Goal: Task Accomplishment & Management: Manage account settings

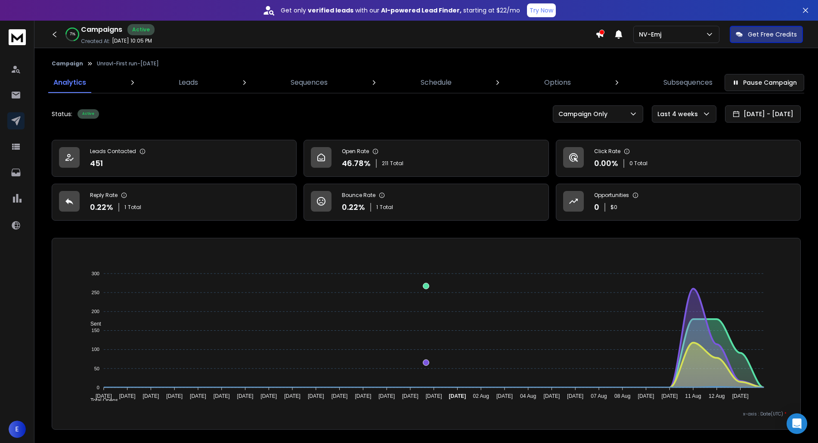
drag, startPoint x: 54, startPoint y: 31, endPoint x: 62, endPoint y: 38, distance: 10.8
click at [56, 33] on icon at bounding box center [55, 35] width 8 height 8
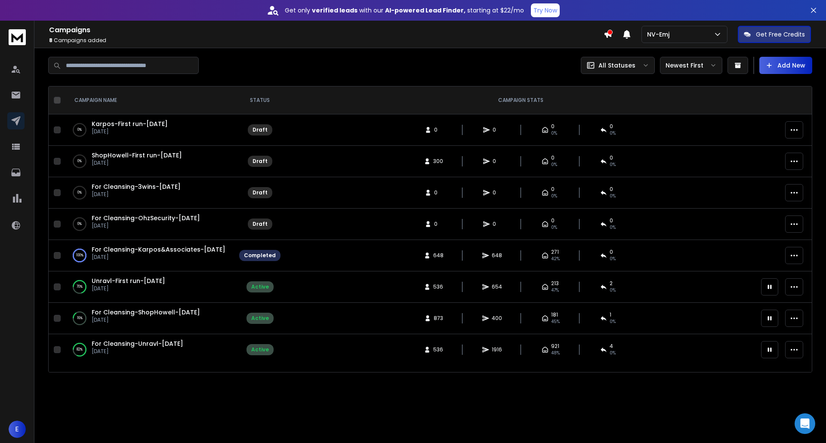
click at [166, 314] on span "For Cleansing-ShopHowell-[DATE]" at bounding box center [146, 312] width 108 height 9
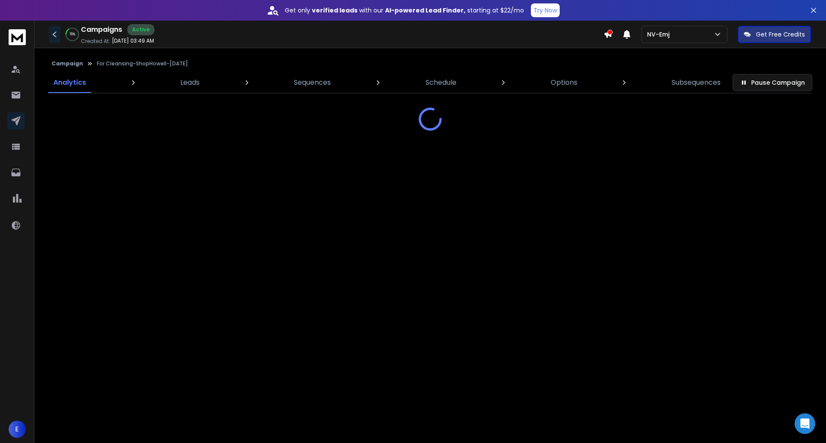
click at [56, 36] on icon at bounding box center [54, 34] width 3 height 6
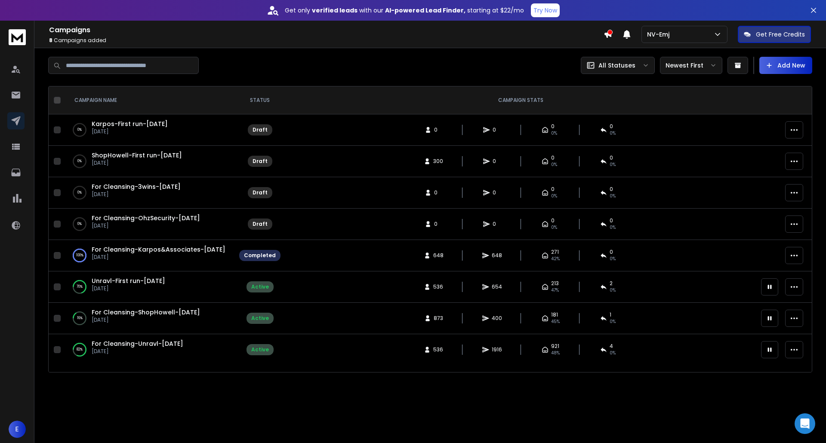
click at [140, 157] on span "ShopHowell-First run-[DATE]" at bounding box center [137, 155] width 90 height 9
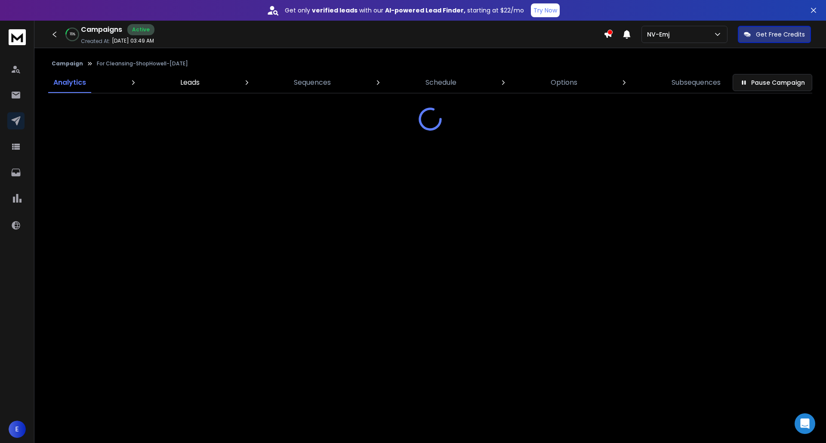
click at [200, 82] on p "Leads" at bounding box center [189, 82] width 19 height 10
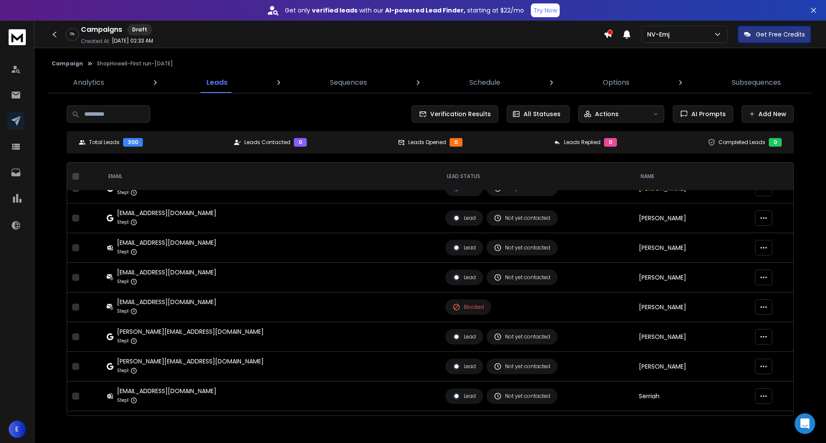
scroll to position [642, 0]
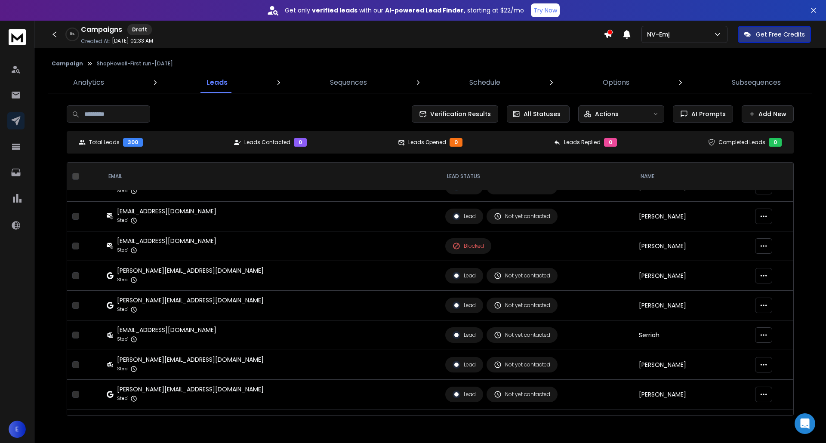
click at [760, 250] on icon "button" at bounding box center [764, 246] width 8 height 8
click at [760, 246] on icon "button" at bounding box center [764, 246] width 8 height 8
click at [61, 30] on div "0 % Campaigns Draft Created At: Aug 08, 2025, 02:33 AM" at bounding box center [101, 34] width 104 height 21
drag, startPoint x: 53, startPoint y: 32, endPoint x: 57, endPoint y: 35, distance: 4.9
click at [55, 33] on icon at bounding box center [55, 35] width 8 height 8
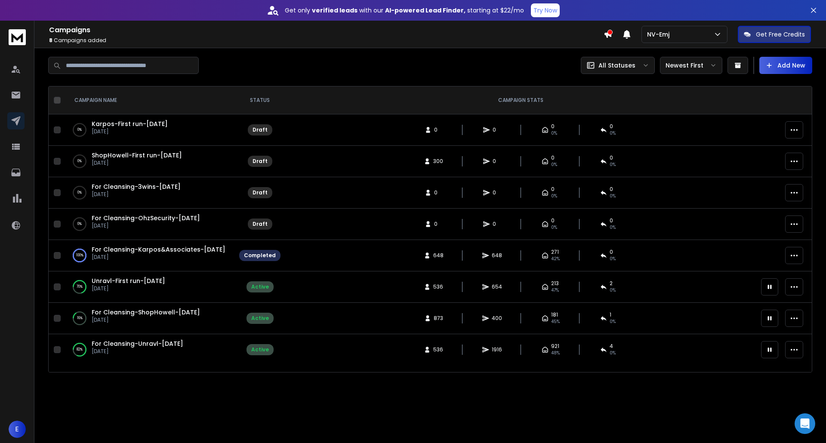
click at [172, 313] on span "For Cleansing-ShopHowell-[DATE]" at bounding box center [146, 312] width 108 height 9
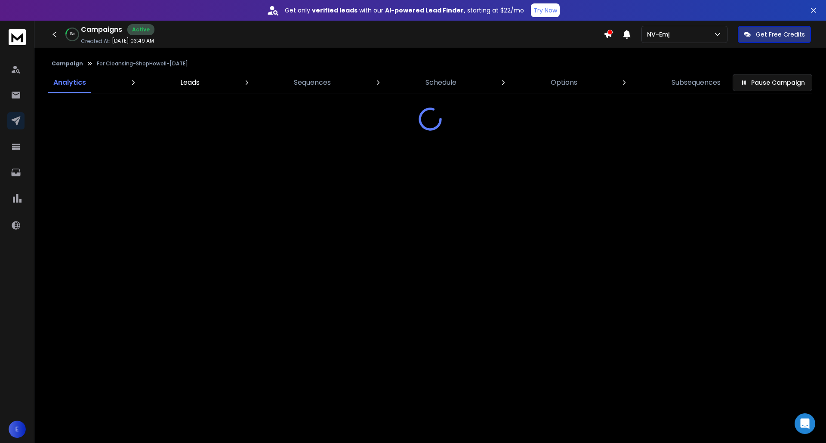
click at [202, 83] on link "Leads" at bounding box center [190, 82] width 30 height 21
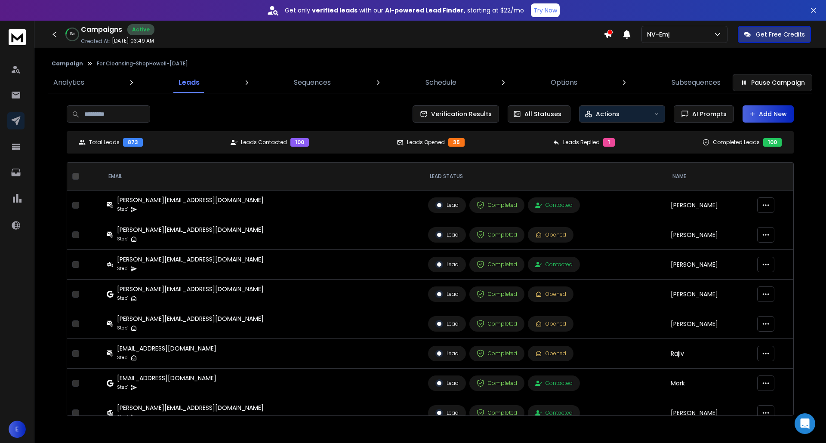
click at [604, 111] on p "Actions" at bounding box center [608, 114] width 24 height 9
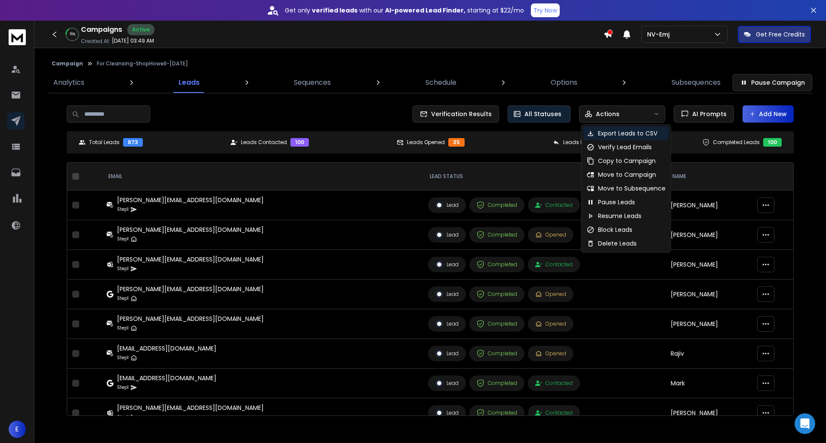
click at [537, 111] on p "All Statuses" at bounding box center [543, 114] width 37 height 9
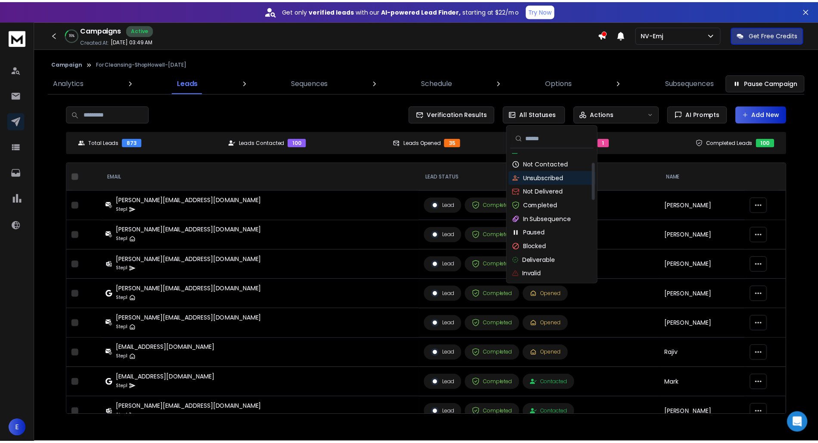
scroll to position [115, 0]
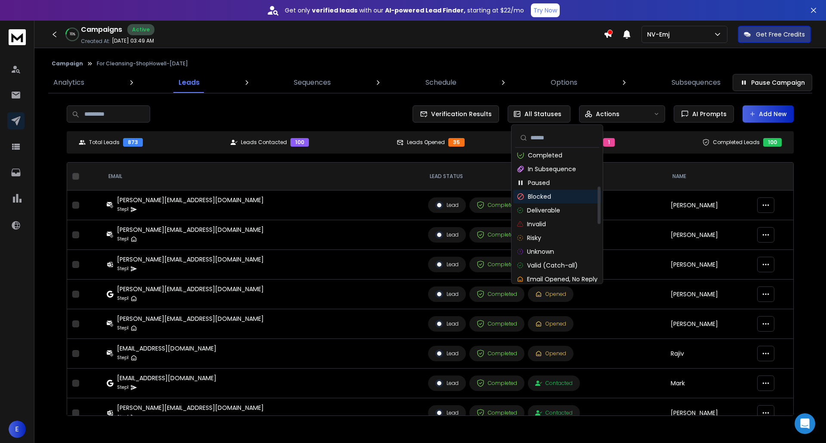
click at [554, 197] on div "Blocked" at bounding box center [558, 197] width 88 height 14
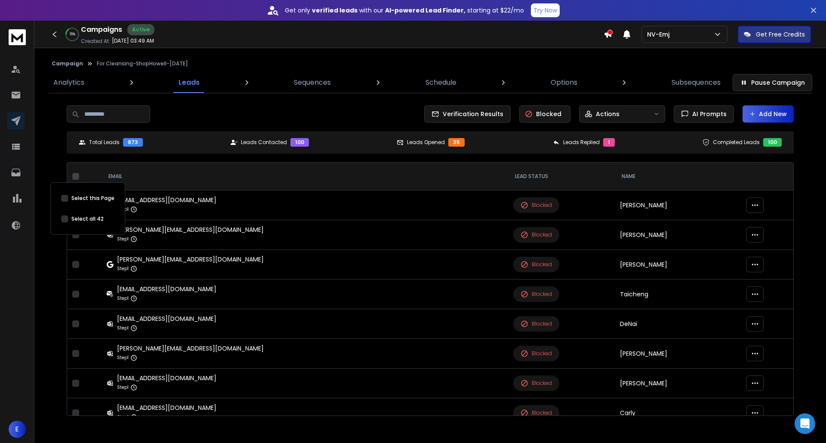
click at [65, 220] on button "Select this Page" at bounding box center [64, 219] width 7 height 7
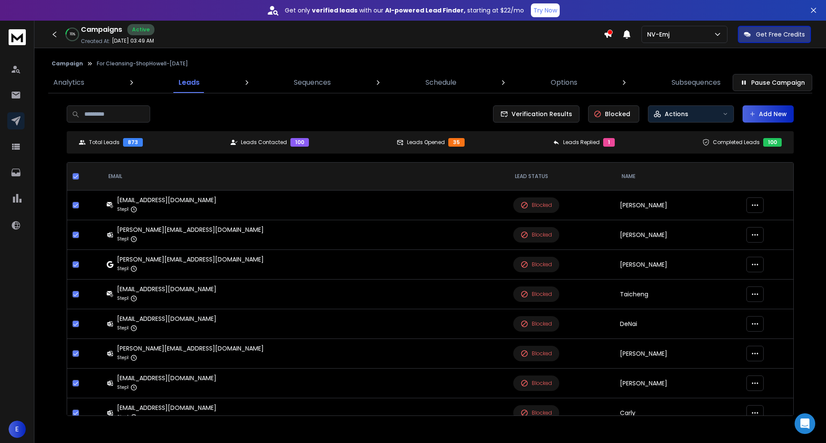
click at [687, 114] on p "Actions" at bounding box center [677, 114] width 24 height 9
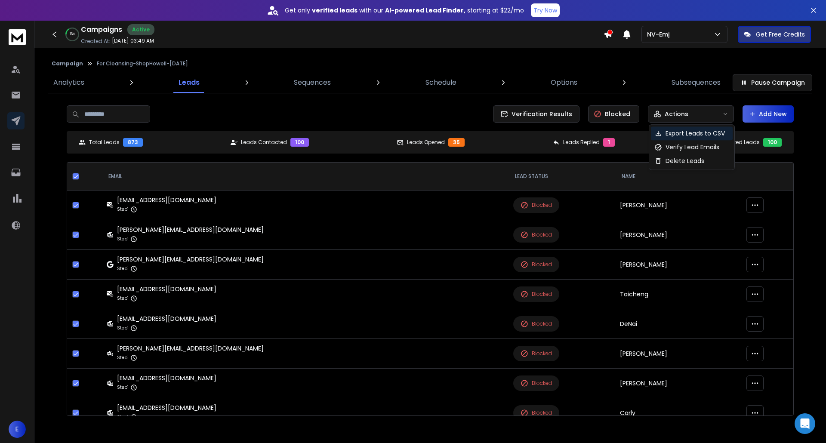
click at [691, 133] on p "Export Leads to CSV" at bounding box center [695, 133] width 59 height 9
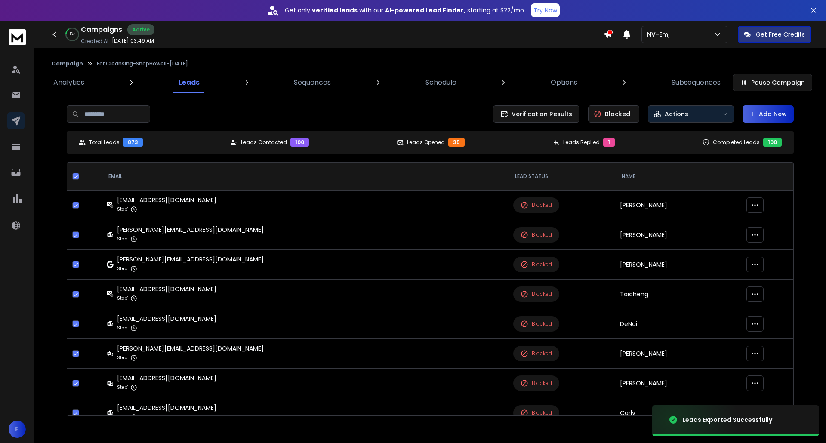
click at [701, 110] on div "Actions" at bounding box center [686, 114] width 65 height 9
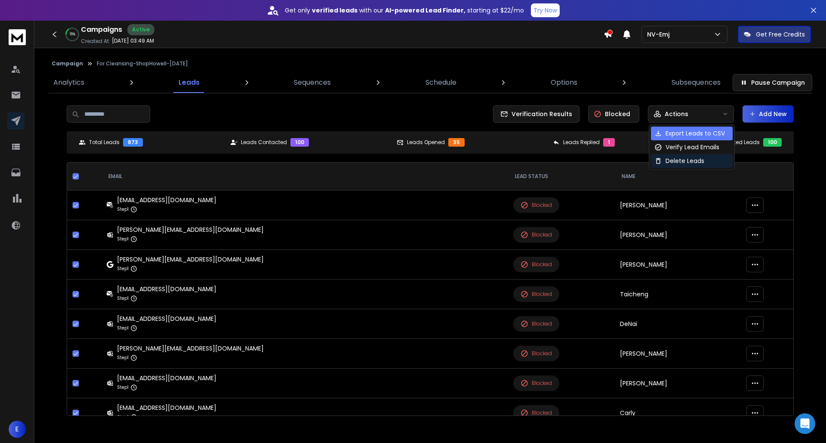
click at [693, 157] on p "Delete Leads" at bounding box center [685, 161] width 39 height 9
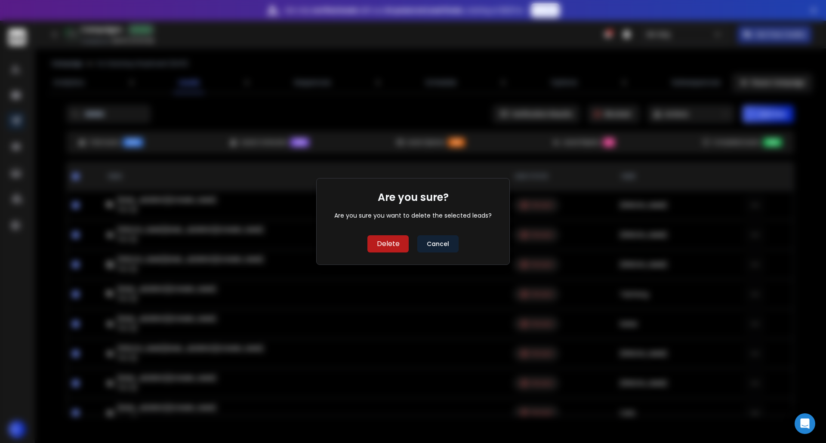
click at [379, 243] on button "Delete" at bounding box center [388, 243] width 41 height 17
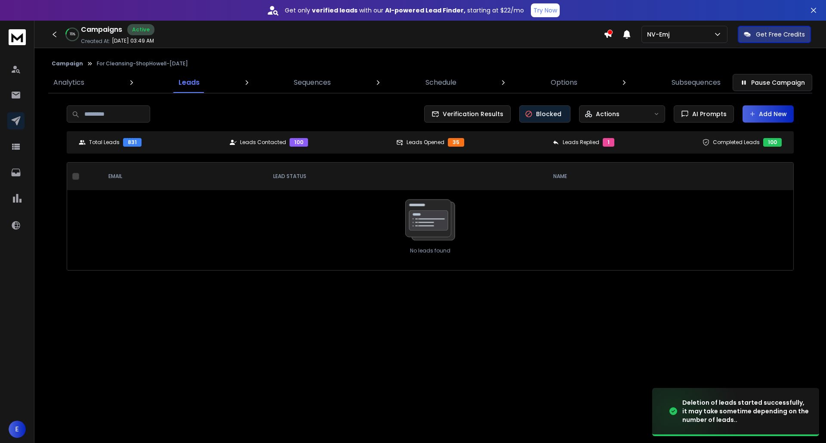
click at [532, 116] on icon "button" at bounding box center [529, 114] width 6 height 6
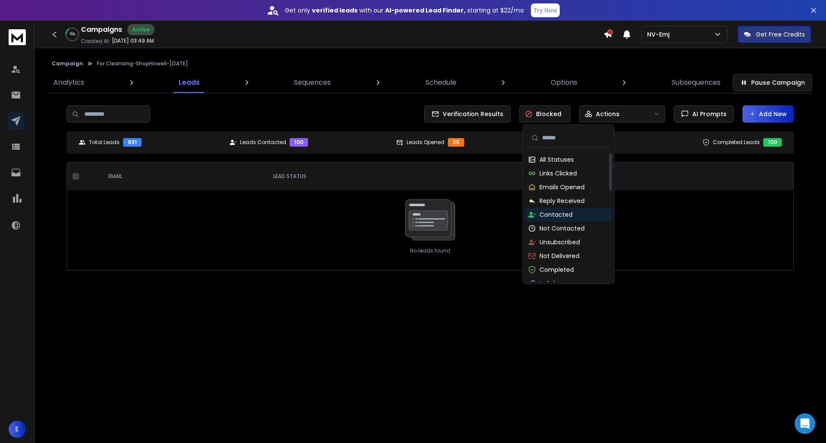
click at [576, 217] on div "Contacted" at bounding box center [569, 215] width 88 height 14
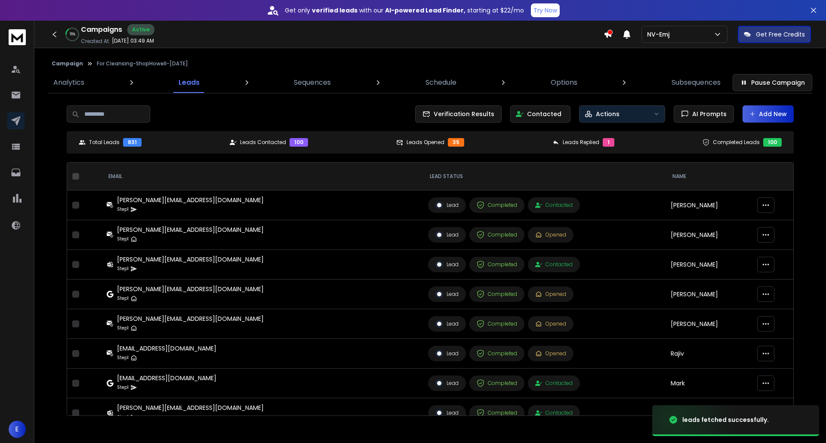
click at [612, 118] on p "Actions" at bounding box center [608, 114] width 24 height 9
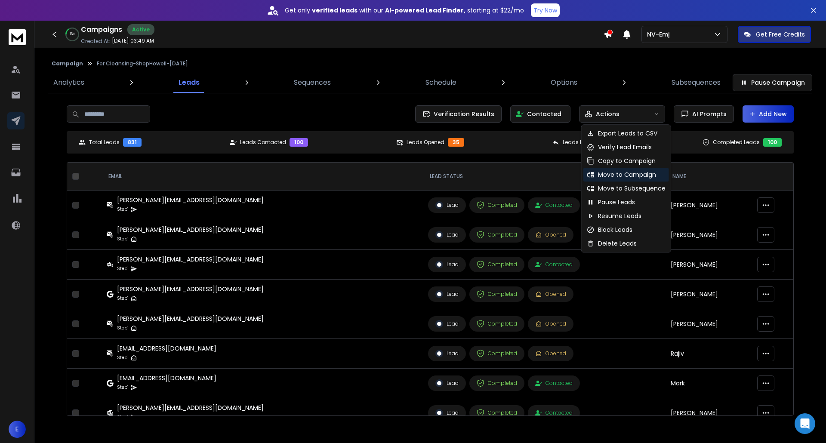
click at [624, 173] on p "Move to Campaign" at bounding box center [627, 174] width 58 height 9
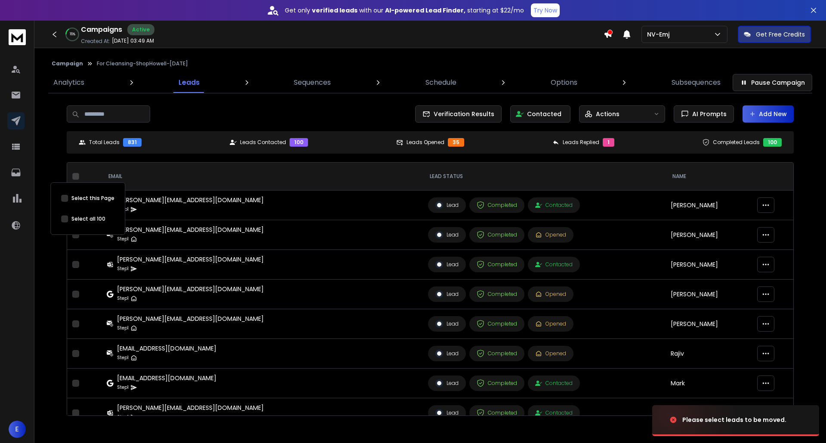
click at [63, 217] on button "Select this Page" at bounding box center [64, 219] width 7 height 7
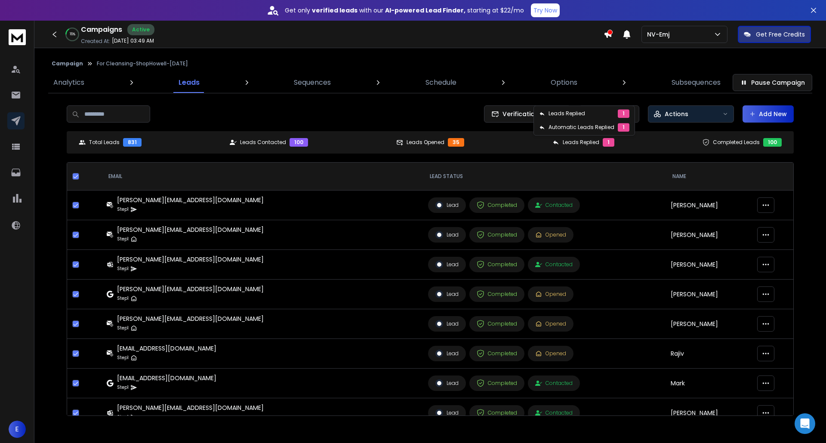
click at [685, 117] on p "Actions" at bounding box center [677, 114] width 24 height 9
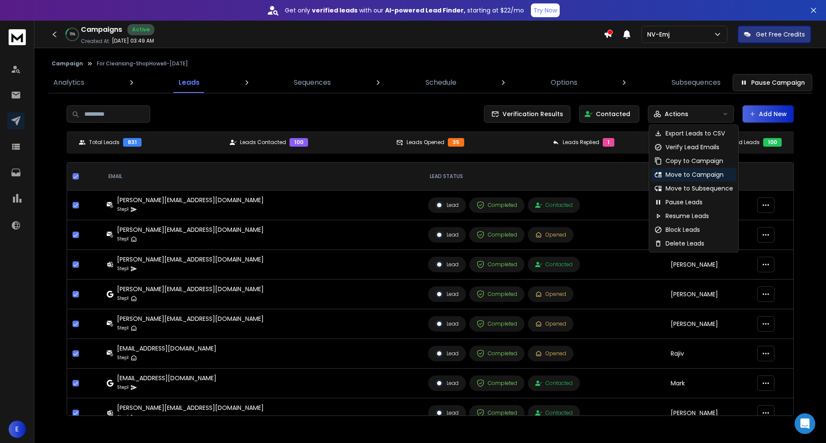
click at [686, 175] on p "Move to Campaign" at bounding box center [695, 174] width 58 height 9
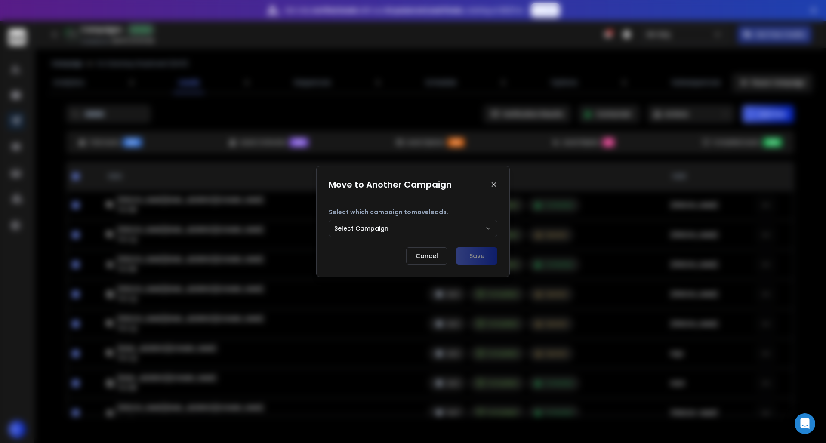
click at [431, 225] on button "Select Campaign" at bounding box center [413, 228] width 169 height 17
click at [480, 259] on button "Save" at bounding box center [476, 256] width 41 height 17
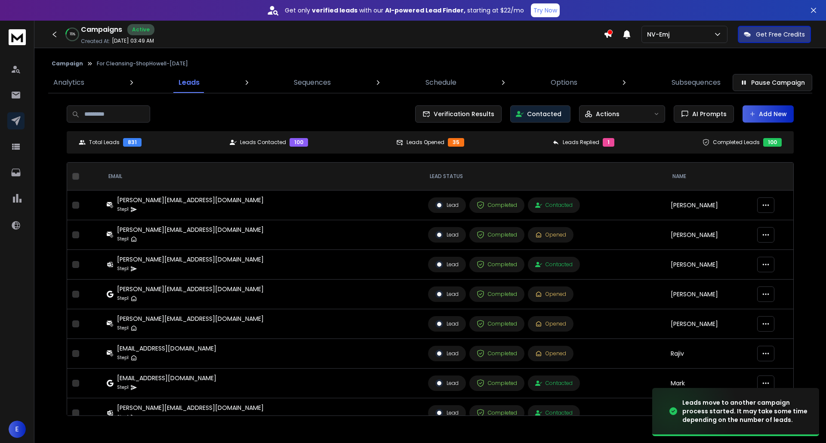
click at [544, 114] on p "Contacted" at bounding box center [544, 114] width 34 height 9
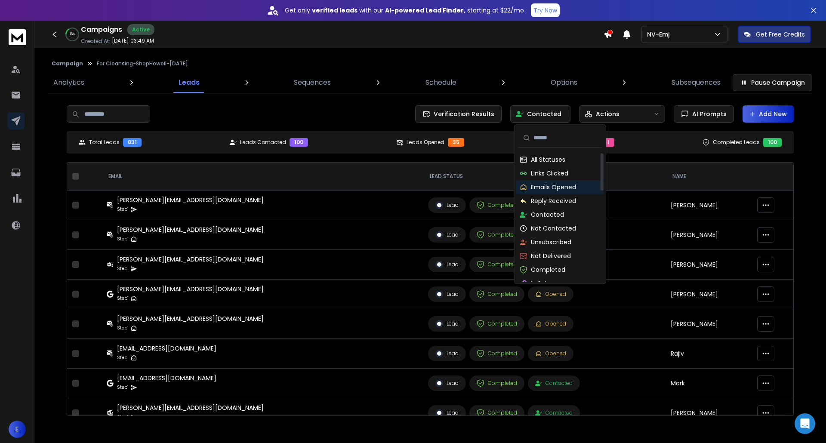
click at [565, 183] on p "Emails Opened" at bounding box center [553, 187] width 45 height 9
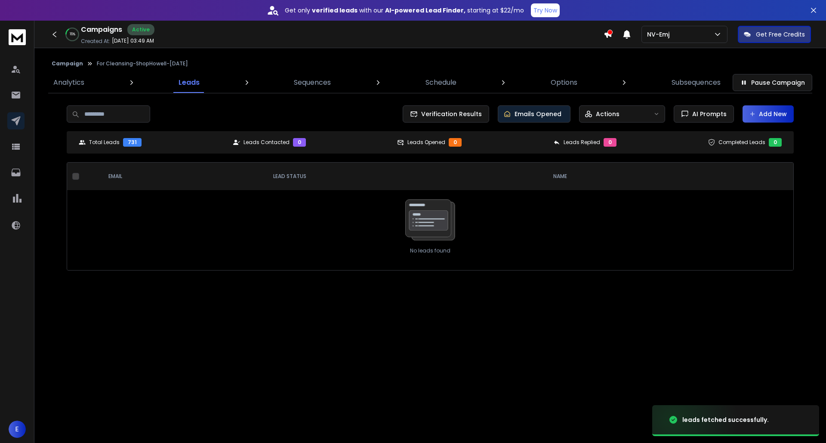
click at [523, 111] on p "Emails Opened" at bounding box center [538, 114] width 47 height 9
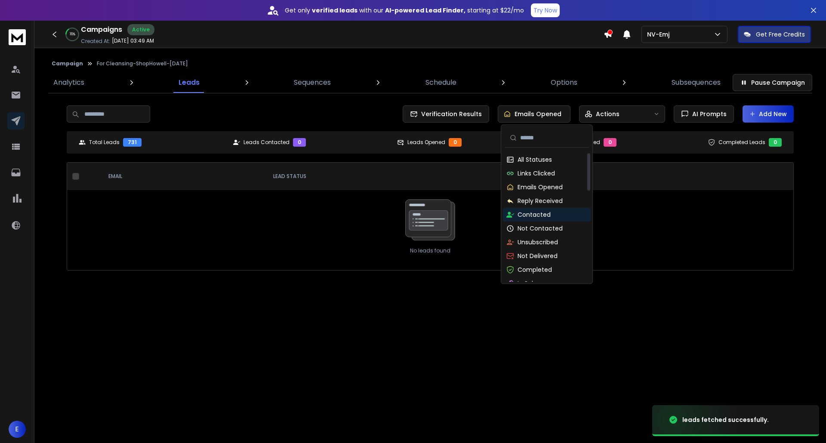
click at [543, 214] on p "Contacted" at bounding box center [534, 214] width 33 height 9
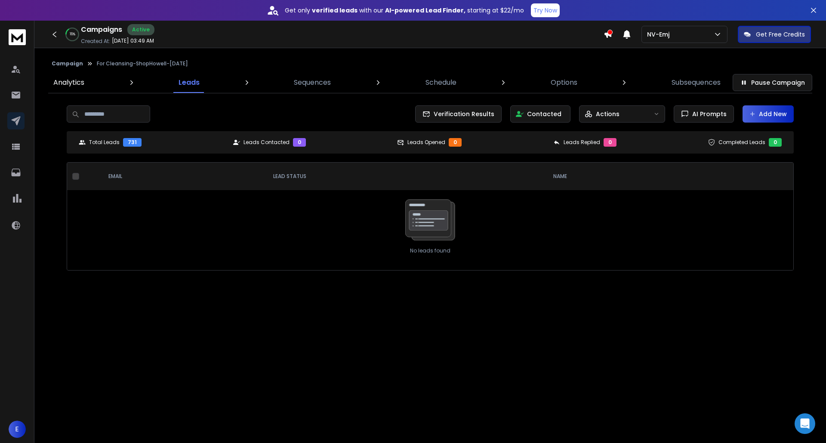
click at [81, 81] on p "Analytics" at bounding box center [68, 82] width 31 height 10
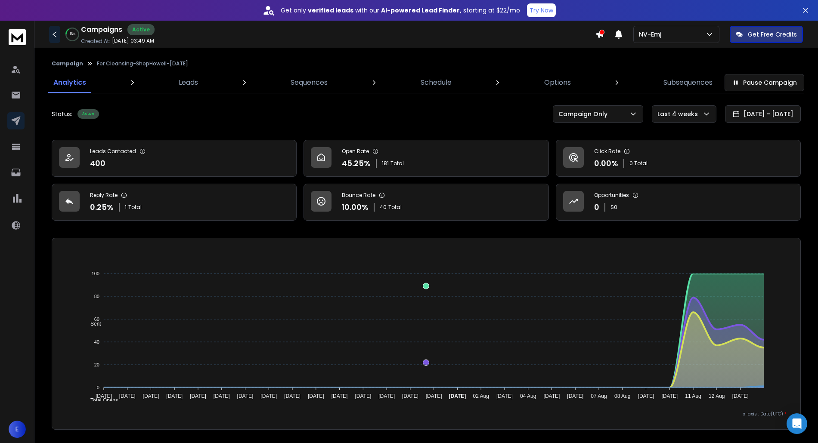
click at [53, 37] on icon at bounding box center [55, 35] width 8 height 8
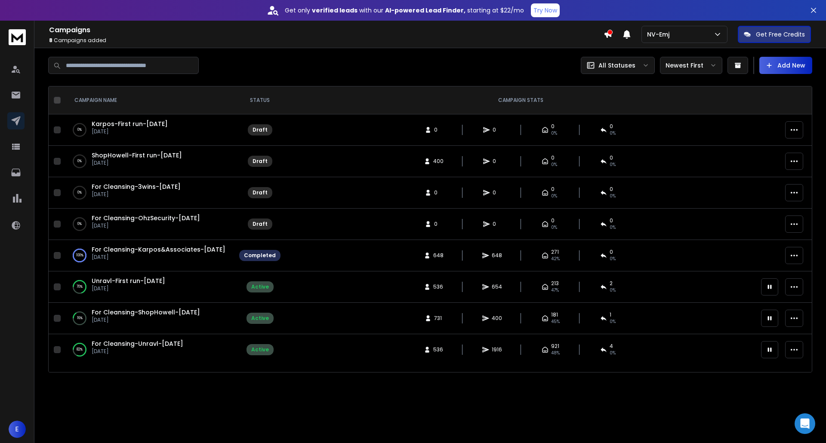
click at [195, 158] on div "0 % ShopHowell-First run-Aug11 7 days ago" at bounding box center [149, 161] width 153 height 21
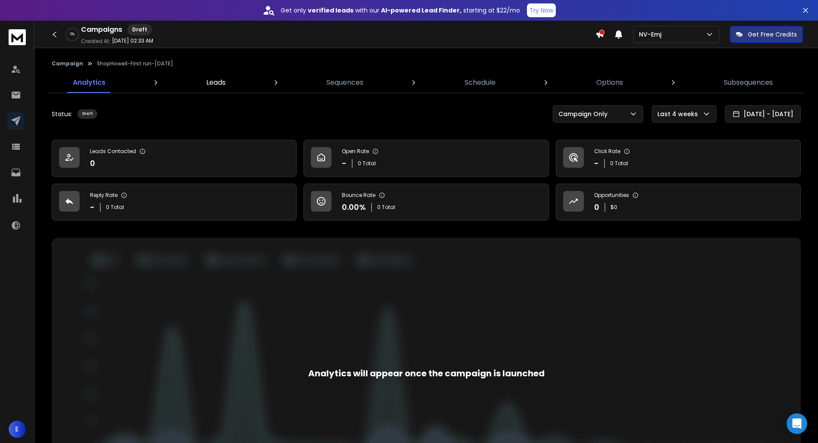
click at [217, 86] on p "Leads" at bounding box center [215, 82] width 19 height 10
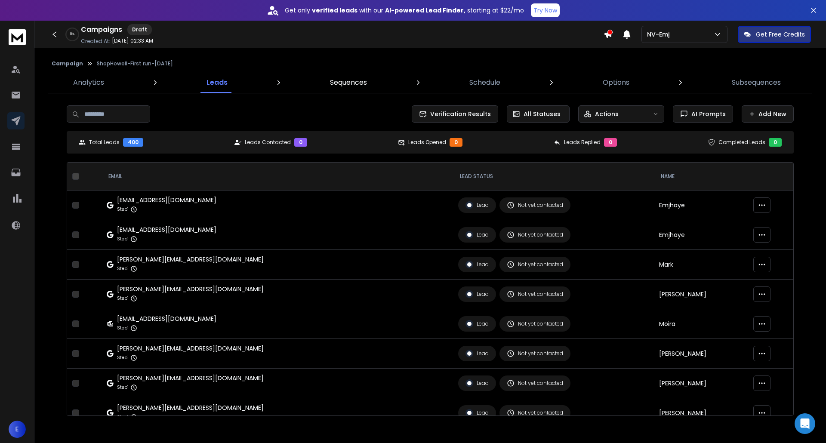
click at [327, 84] on link "Sequences" at bounding box center [348, 82] width 47 height 21
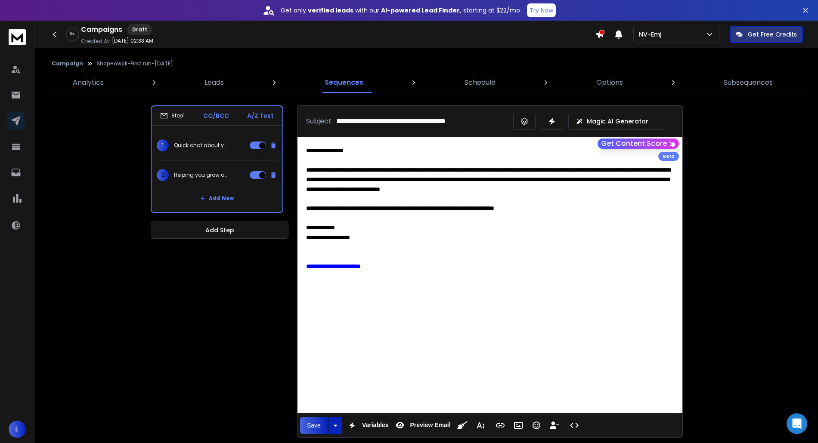
click at [395, 242] on div at bounding box center [490, 246] width 368 height 9
click at [383, 237] on div "**********" at bounding box center [490, 237] width 368 height 9
drag, startPoint x: 412, startPoint y: 240, endPoint x: 362, endPoint y: 238, distance: 50.4
click at [362, 238] on div "**********" at bounding box center [490, 237] width 368 height 9
click at [426, 228] on div "**********" at bounding box center [490, 227] width 368 height 9
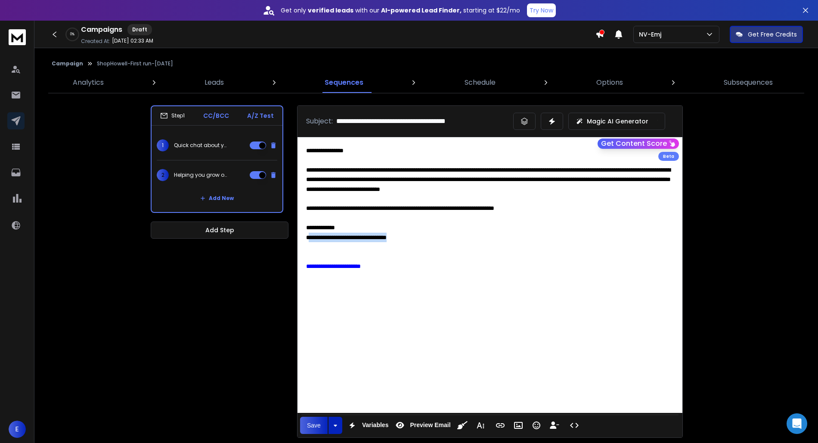
drag, startPoint x: 412, startPoint y: 238, endPoint x: 308, endPoint y: 241, distance: 103.8
click at [308, 241] on div "**********" at bounding box center [490, 237] width 368 height 9
click at [416, 240] on div "**********" at bounding box center [490, 237] width 368 height 9
drag, startPoint x: 412, startPoint y: 239, endPoint x: 303, endPoint y: 240, distance: 108.5
click at [303, 240] on div "**********" at bounding box center [489, 275] width 385 height 276
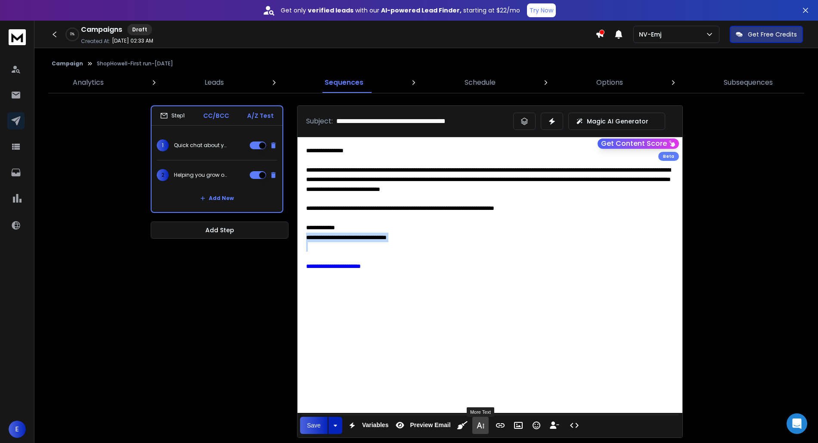
click at [479, 421] on icon "button" at bounding box center [480, 426] width 10 height 10
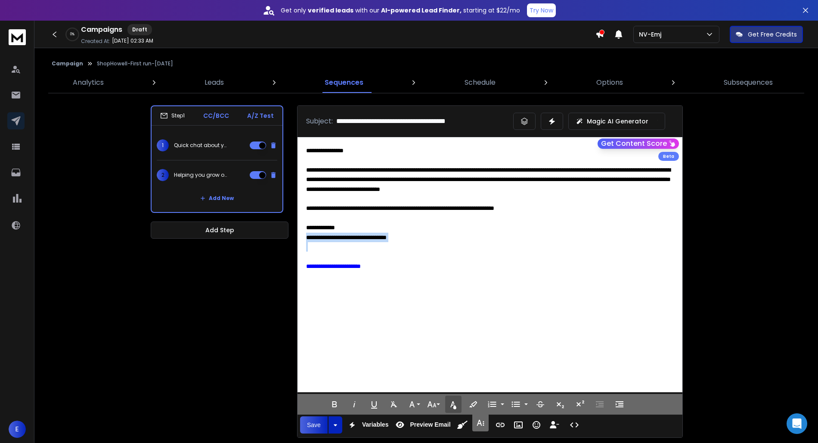
click at [453, 402] on icon "button" at bounding box center [453, 404] width 10 height 10
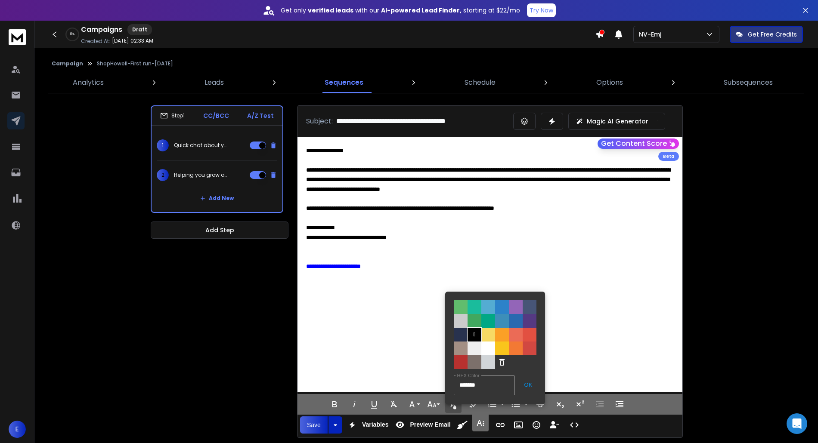
click at [474, 333] on span "" at bounding box center [474, 335] width 14 height 14
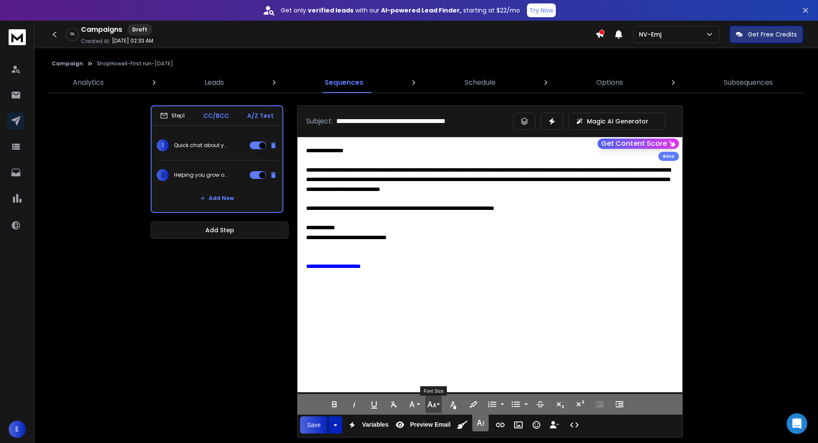
click at [432, 400] on icon "button" at bounding box center [432, 404] width 10 height 10
click at [441, 305] on link "14" at bounding box center [440, 303] width 31 height 13
click at [408, 402] on icon "button" at bounding box center [412, 404] width 10 height 10
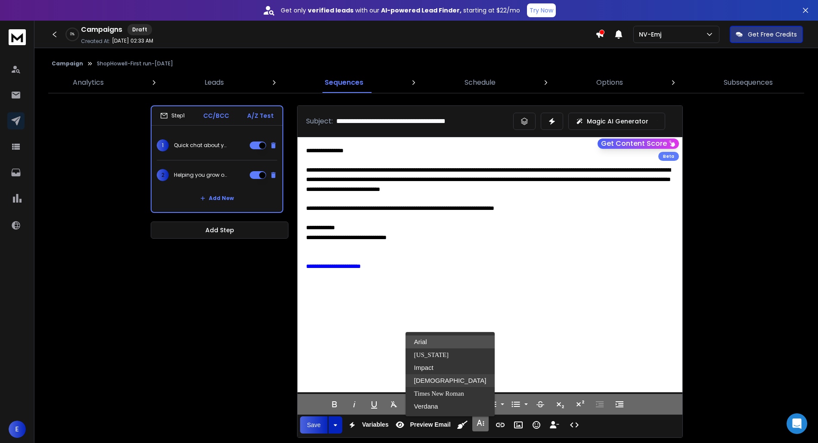
scroll to position [0, 0]
click at [434, 344] on link "Arial" at bounding box center [450, 342] width 90 height 13
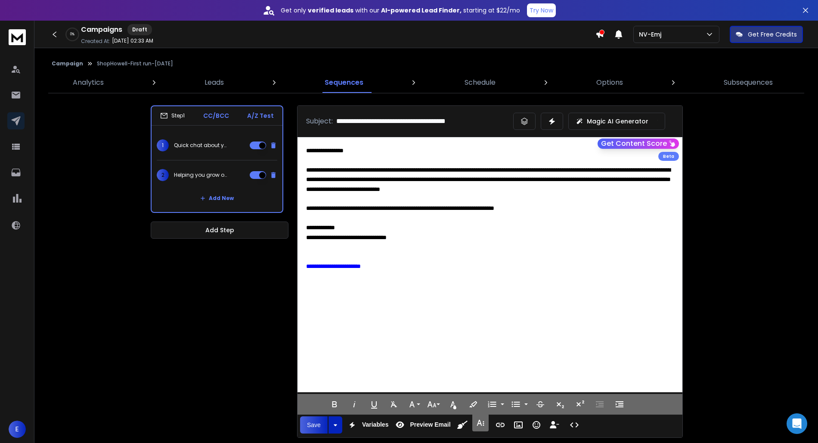
click at [425, 234] on div "**********" at bounding box center [490, 237] width 368 height 9
click at [204, 173] on p "Helping you grow on Amazon, without the overwhelm" at bounding box center [201, 175] width 55 height 7
type input "**********"
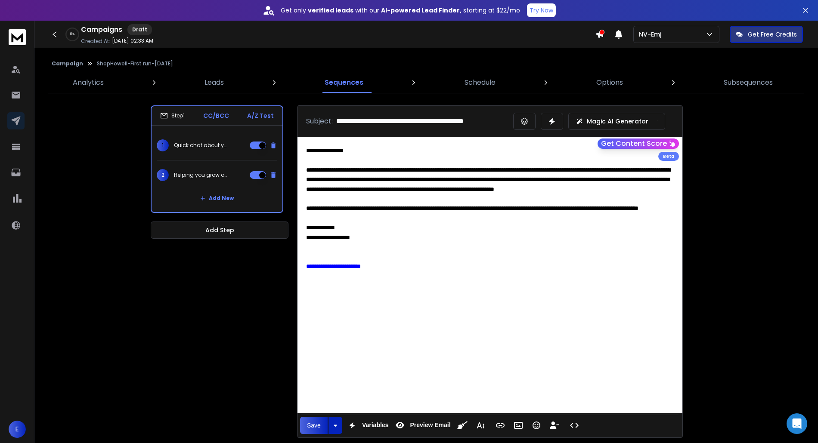
click at [410, 242] on div "**********" at bounding box center [490, 237] width 368 height 9
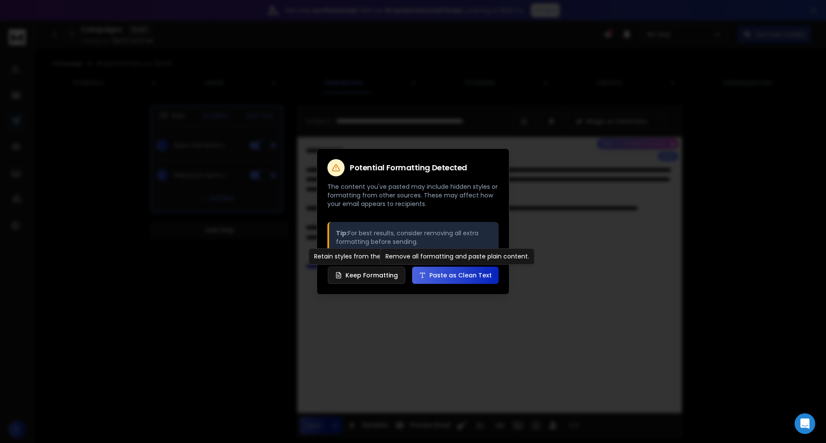
click at [443, 273] on button "Paste as Clean Text" at bounding box center [455, 275] width 87 height 17
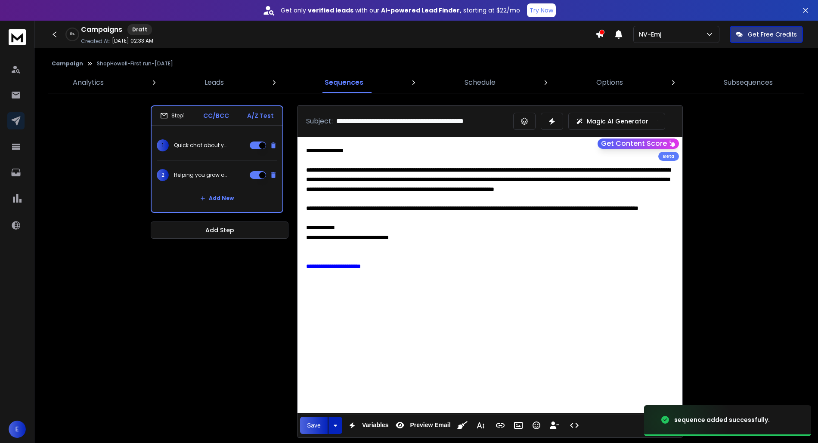
click at [362, 241] on span "**********" at bounding box center [347, 238] width 83 height 6
click at [189, 149] on div "1 Quick chat about your Amazon growth goals?" at bounding box center [193, 145] width 72 height 12
type input "**********"
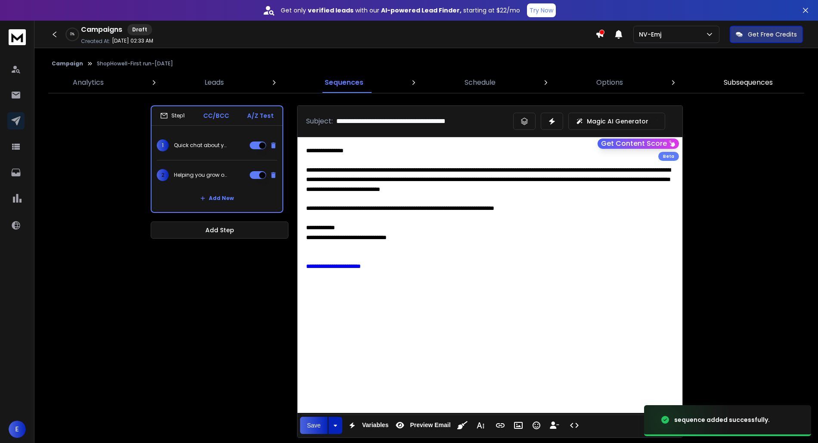
click at [743, 78] on p "Subsequences" at bounding box center [748, 82] width 49 height 10
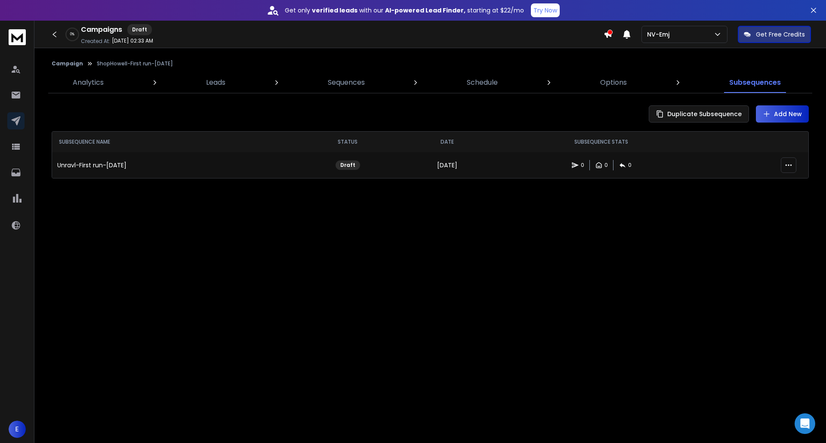
click at [403, 166] on td "[DATE]" at bounding box center [447, 165] width 93 height 26
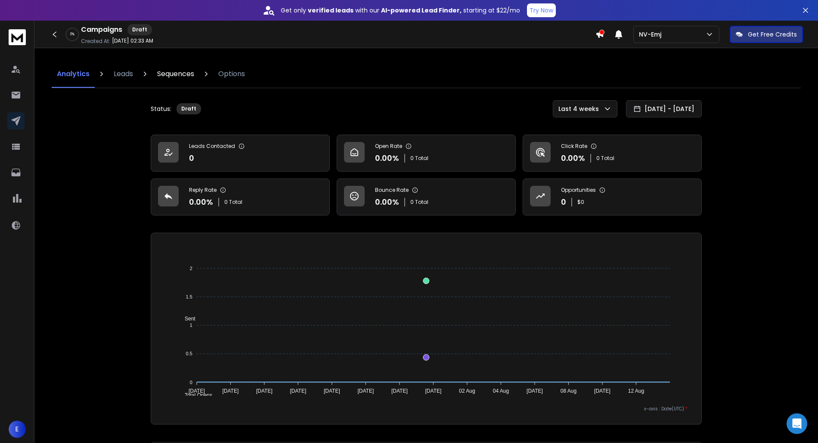
click at [180, 76] on p "Sequences" at bounding box center [175, 74] width 37 height 10
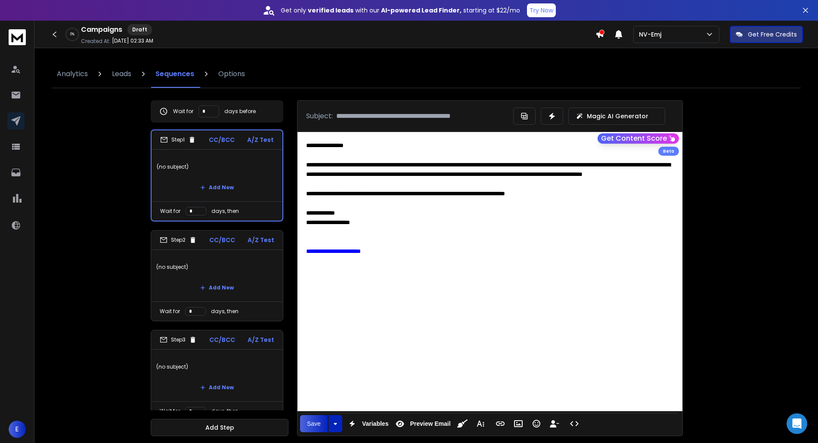
click at [393, 227] on div "**********" at bounding box center [490, 222] width 368 height 9
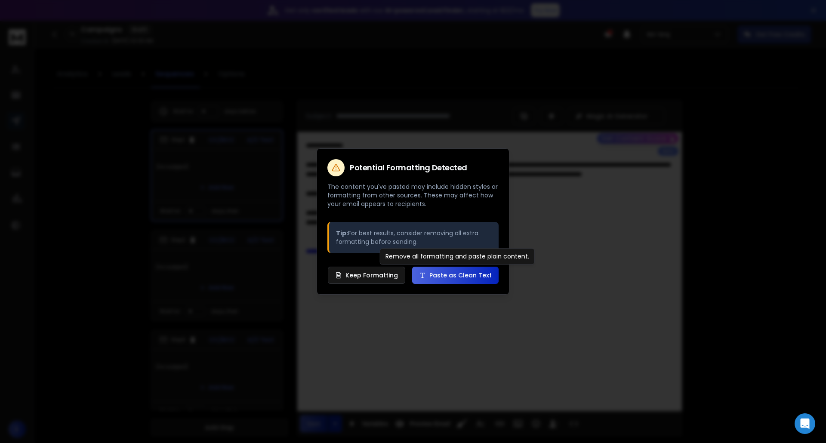
click at [443, 276] on button "Paste as Clean Text" at bounding box center [455, 275] width 87 height 17
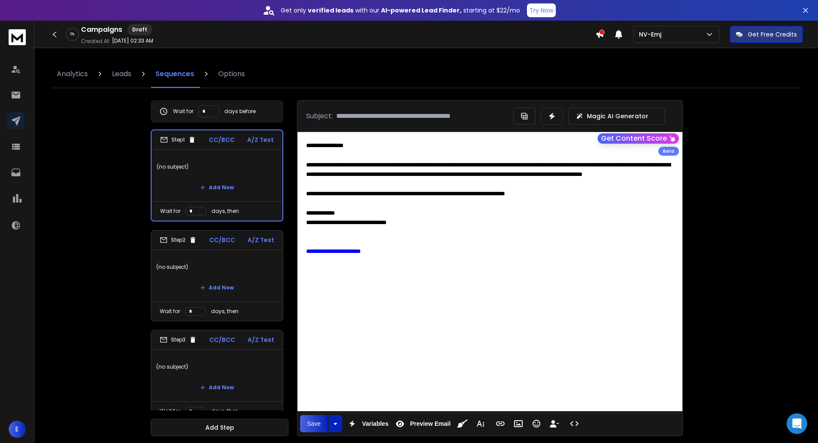
click at [256, 269] on p "(no subject)" at bounding box center [216, 267] width 121 height 24
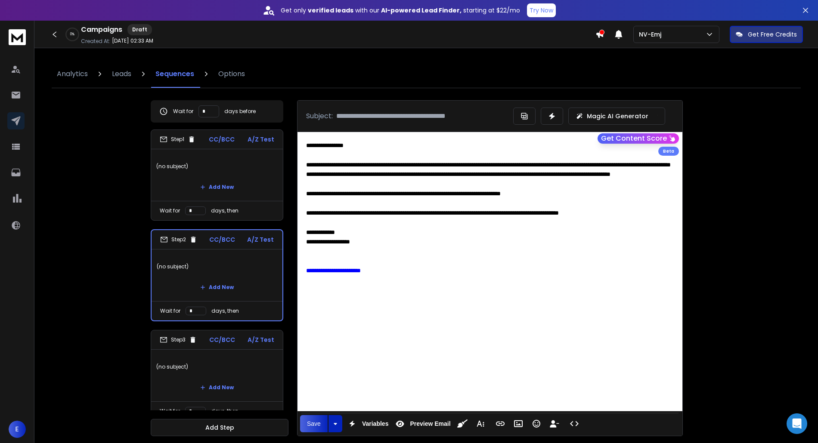
click at [372, 247] on div "**********" at bounding box center [490, 241] width 368 height 9
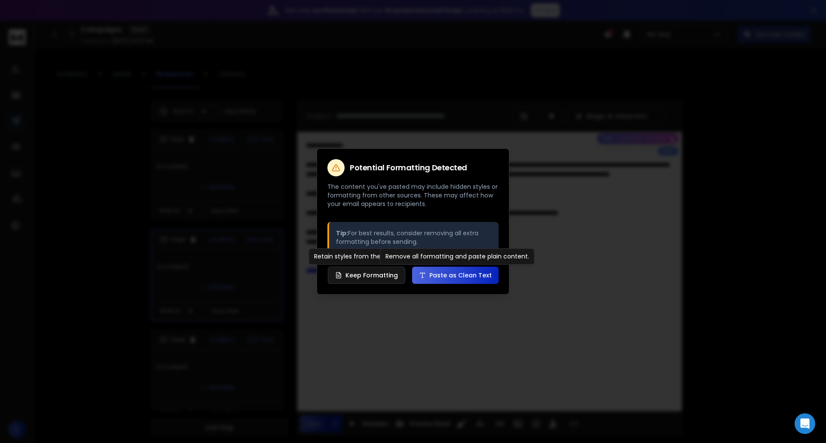
click at [441, 275] on button "Paste as Clean Text" at bounding box center [455, 275] width 87 height 17
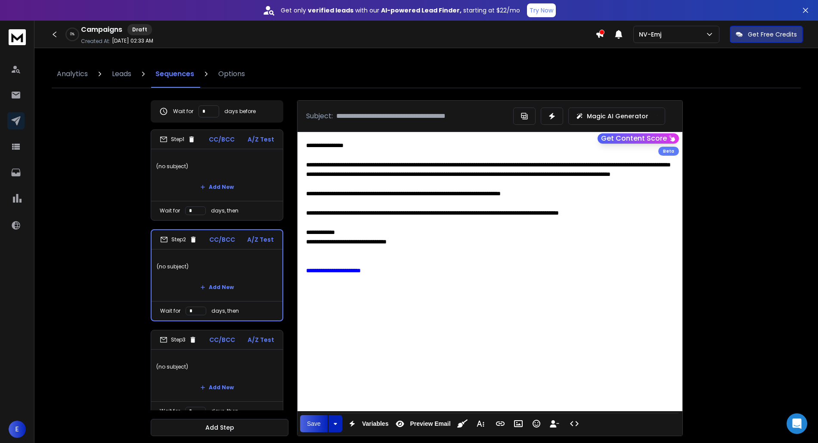
scroll to position [57, 0]
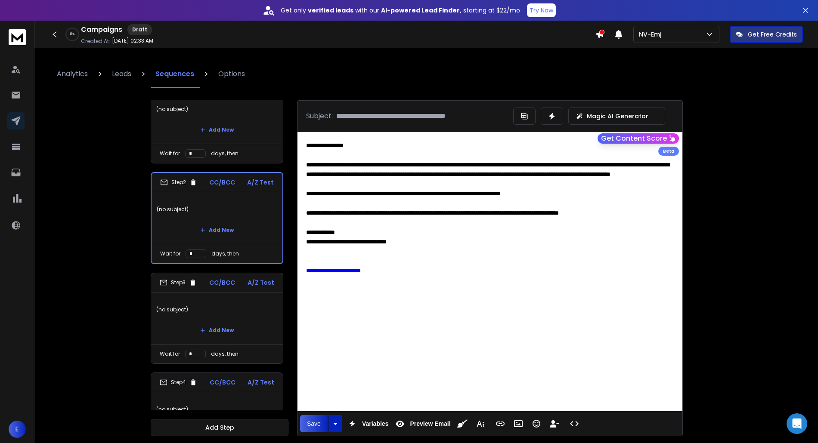
click at [263, 310] on p "(no subject)" at bounding box center [216, 310] width 121 height 24
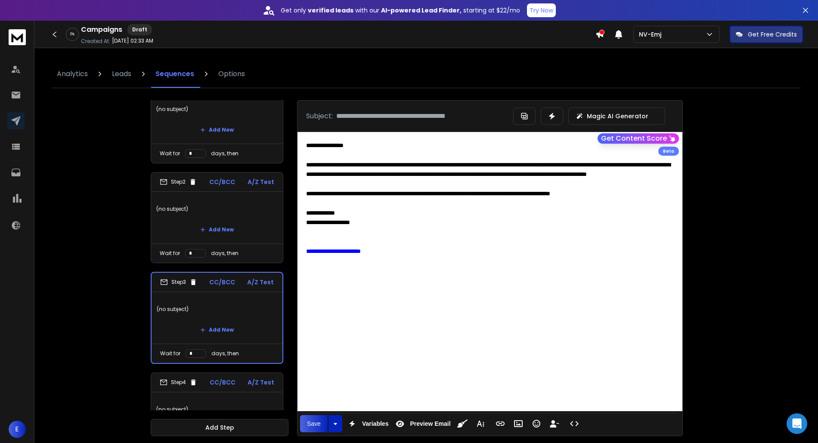
click at [391, 227] on div "**********" at bounding box center [490, 222] width 368 height 9
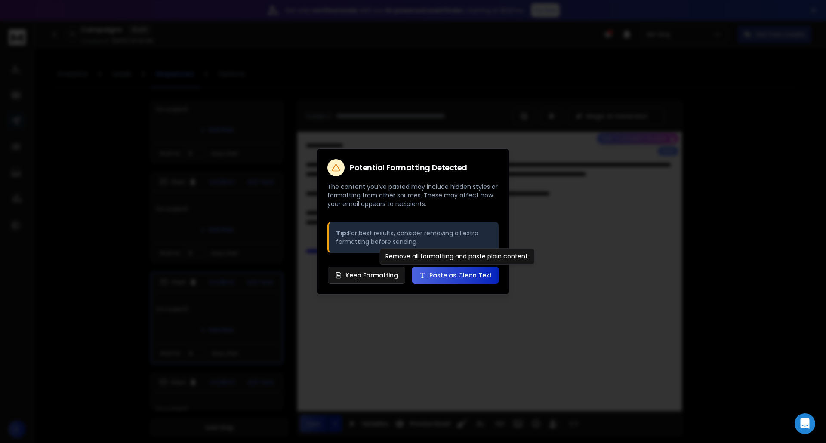
click at [443, 273] on button "Paste as Clean Text" at bounding box center [455, 275] width 87 height 17
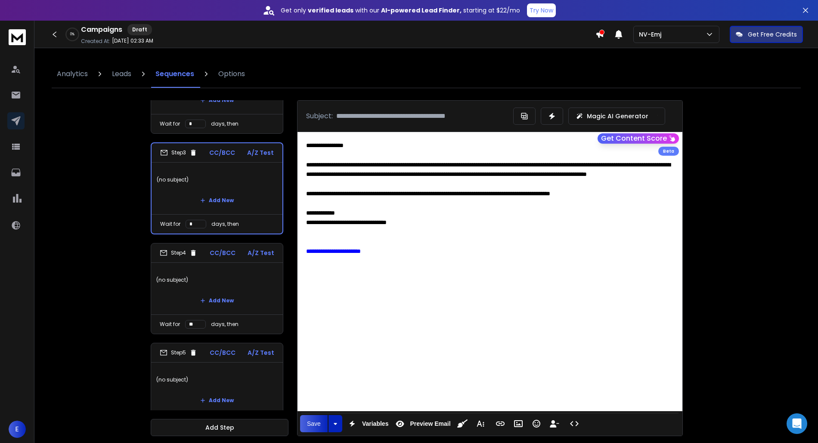
scroll to position [193, 0]
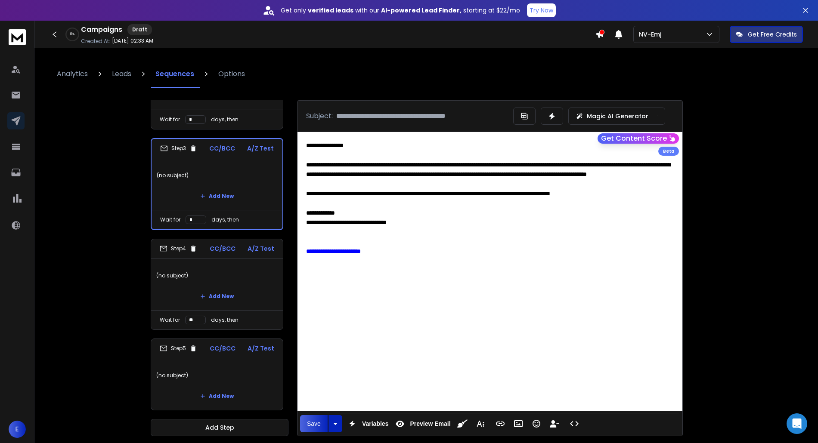
click at [238, 281] on p "(no subject)" at bounding box center [216, 276] width 121 height 24
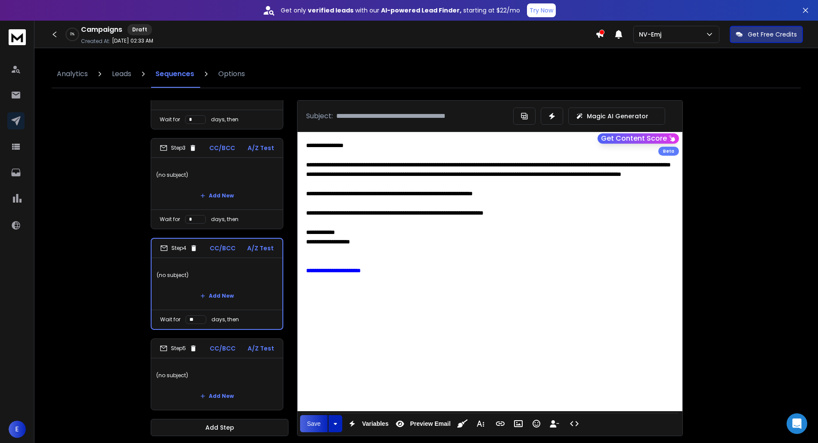
click at [387, 247] on div "**********" at bounding box center [490, 241] width 368 height 9
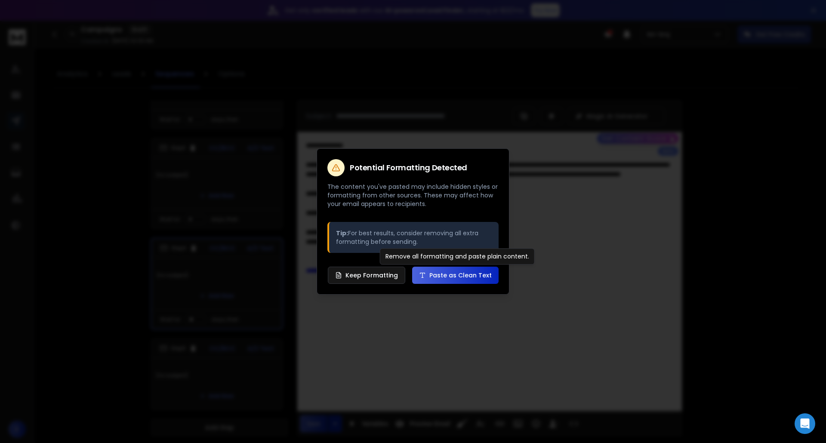
click at [439, 274] on button "Paste as Clean Text" at bounding box center [455, 275] width 87 height 17
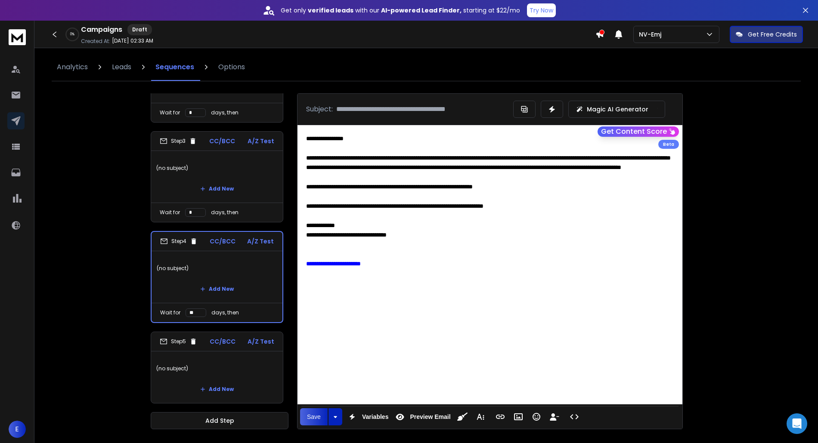
scroll to position [9, 0]
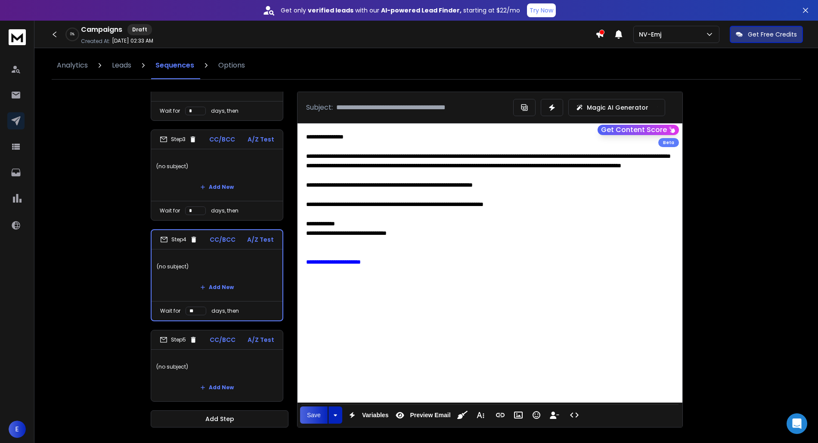
click at [243, 369] on p "(no subject)" at bounding box center [216, 367] width 121 height 24
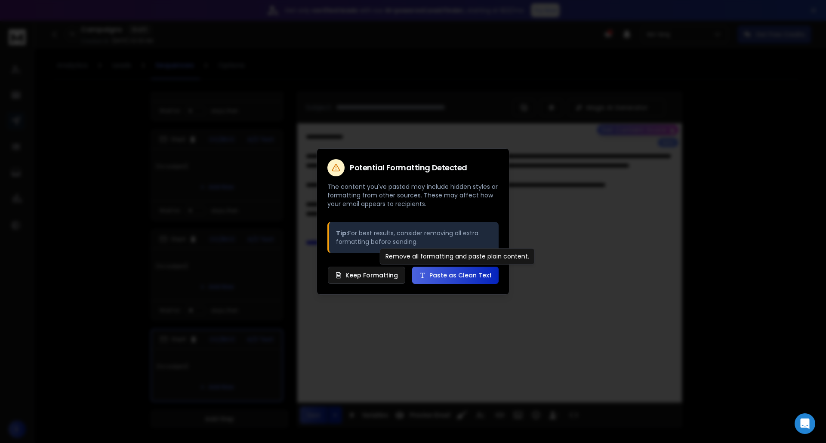
click at [437, 302] on div at bounding box center [413, 221] width 826 height 443
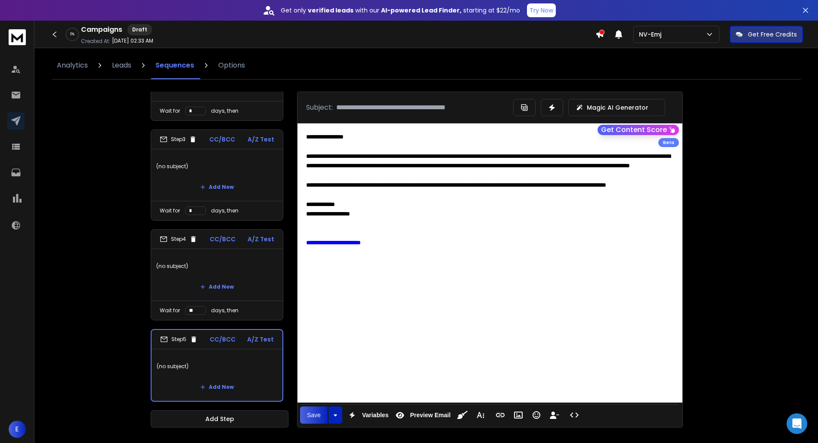
click at [390, 209] on div "**********" at bounding box center [490, 204] width 368 height 9
click at [384, 219] on div "**********" at bounding box center [490, 213] width 368 height 9
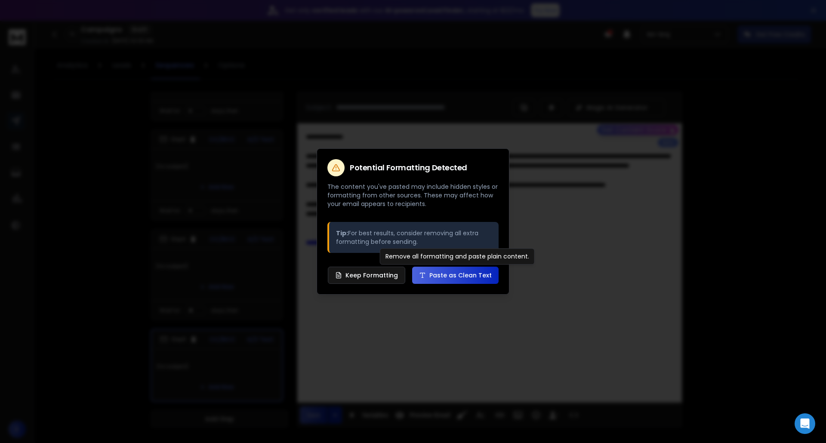
click at [439, 271] on button "Paste as Clean Text" at bounding box center [455, 275] width 87 height 17
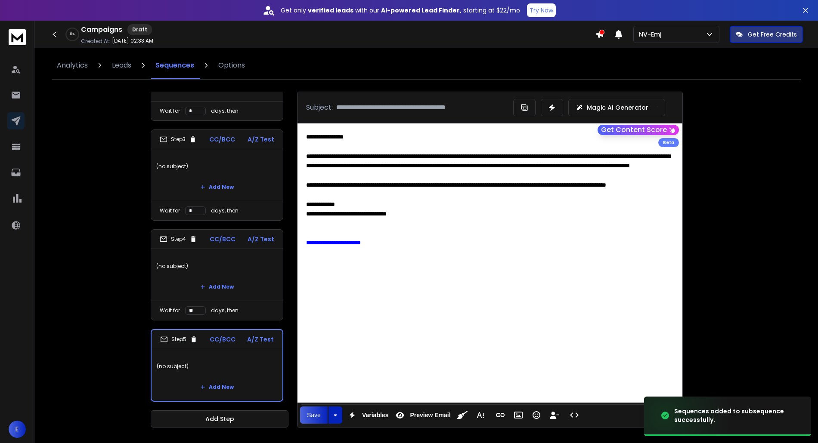
click at [219, 264] on p "(no subject)" at bounding box center [216, 266] width 121 height 24
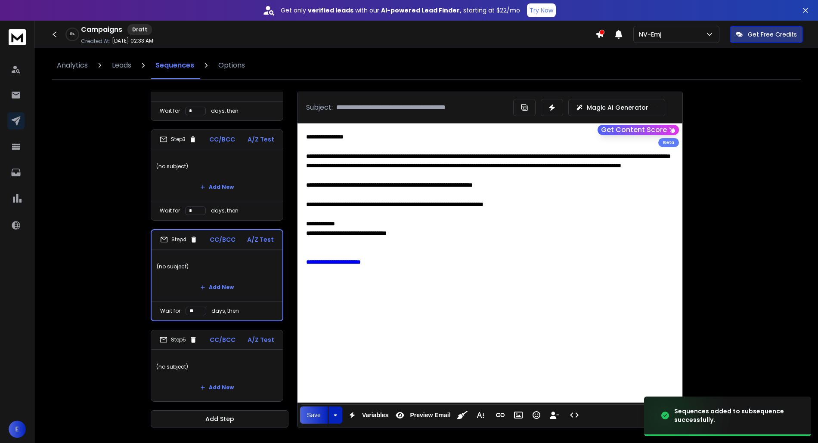
click at [247, 159] on p "(no subject)" at bounding box center [216, 167] width 121 height 24
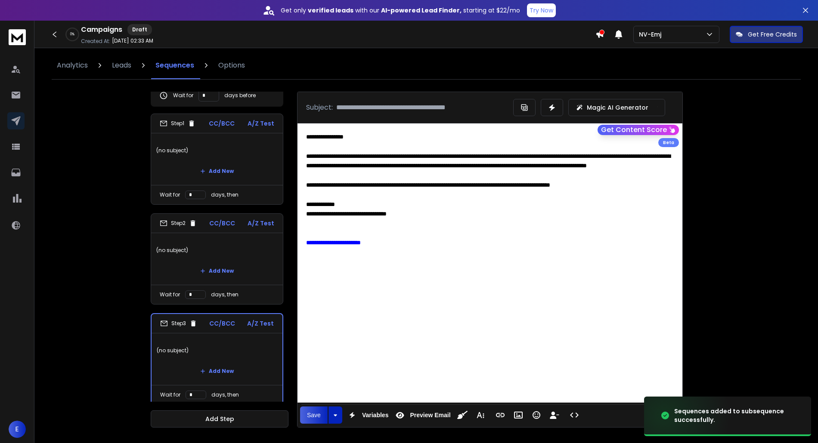
scroll to position [0, 0]
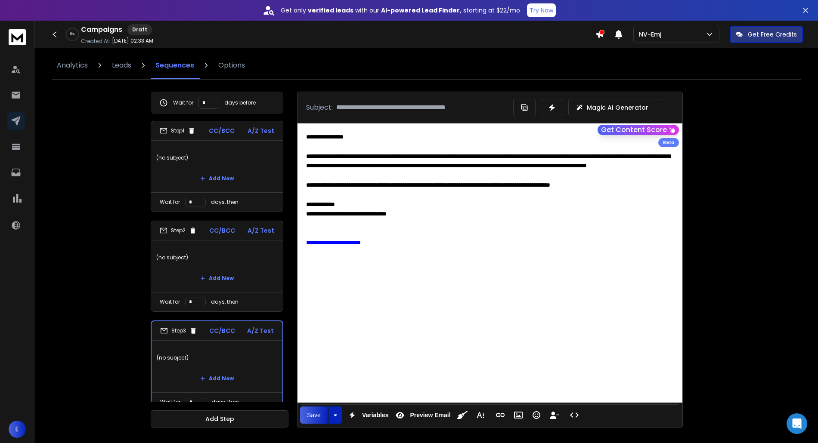
click at [259, 251] on p "(no subject)" at bounding box center [216, 258] width 121 height 24
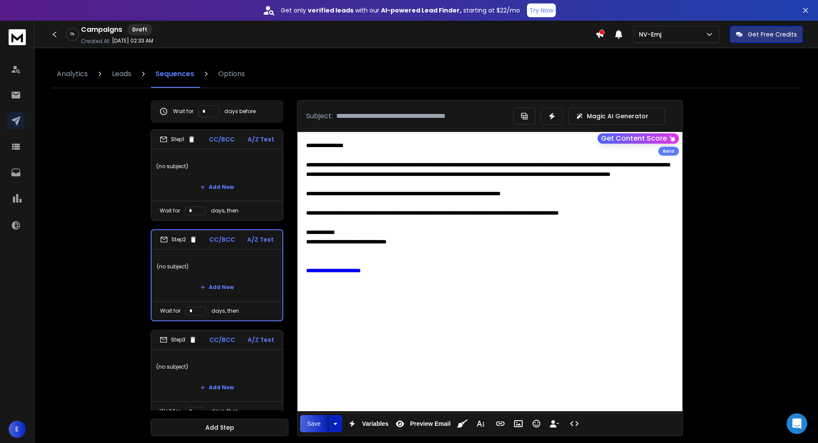
click at [245, 173] on p "(no subject)" at bounding box center [216, 167] width 121 height 24
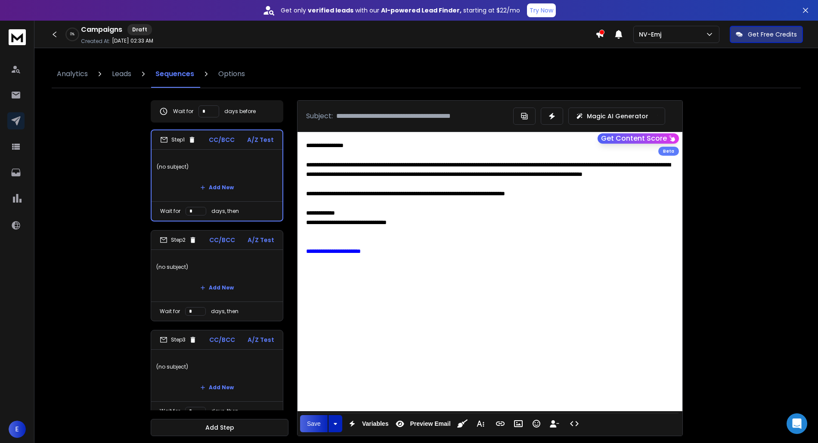
click at [247, 266] on p "(no subject)" at bounding box center [216, 267] width 121 height 24
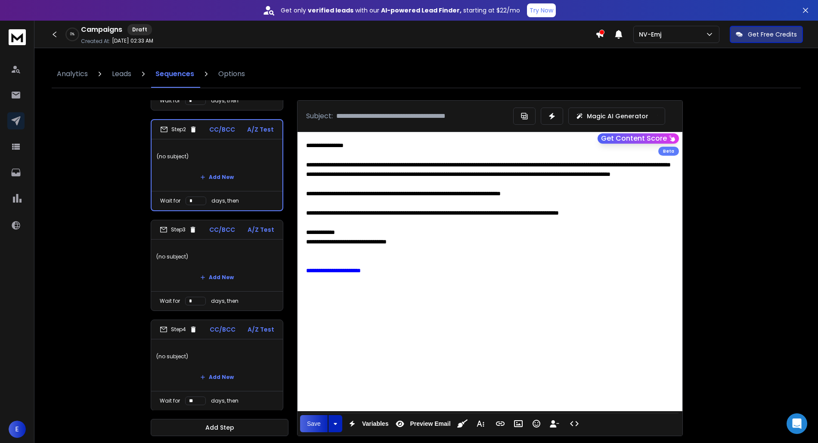
scroll to position [115, 0]
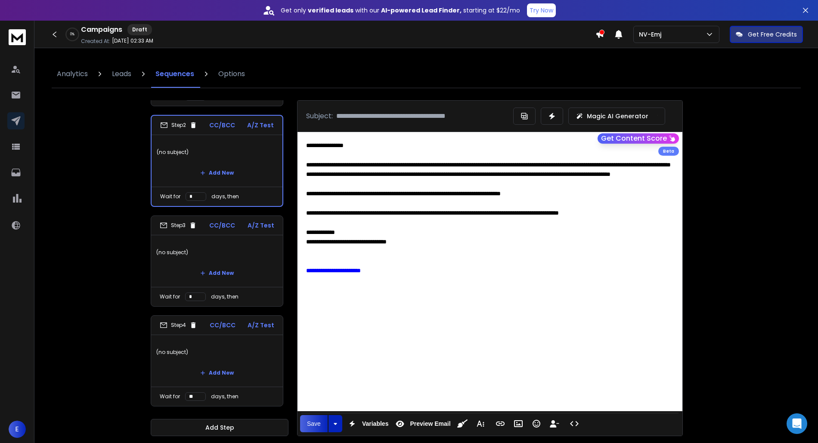
click at [256, 269] on div "Add New" at bounding box center [216, 273] width 121 height 17
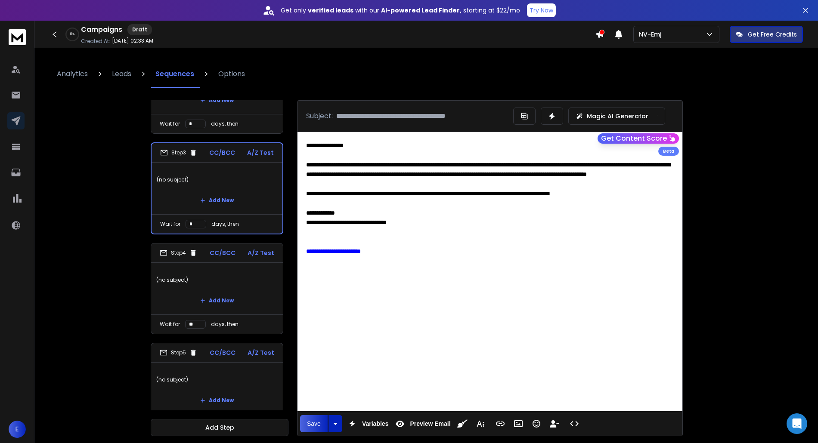
scroll to position [193, 0]
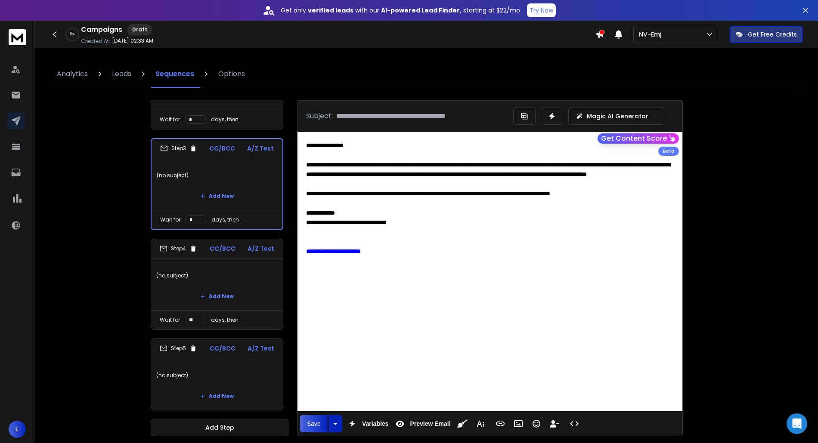
click at [258, 294] on div "Add New" at bounding box center [216, 296] width 121 height 17
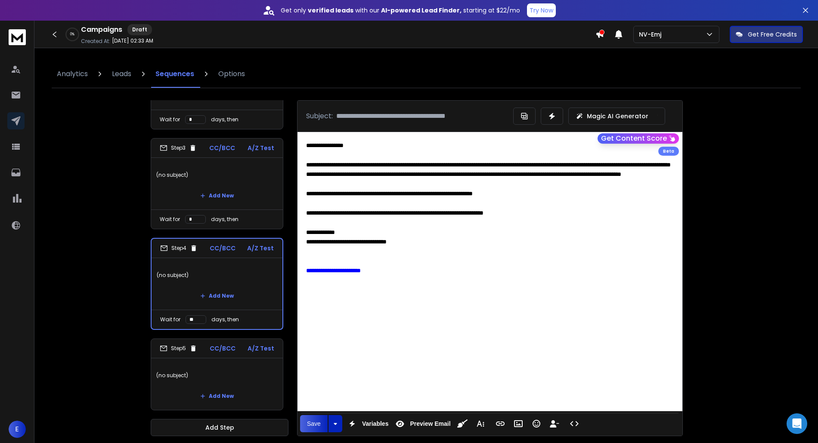
click at [261, 389] on div "Add New" at bounding box center [216, 396] width 121 height 17
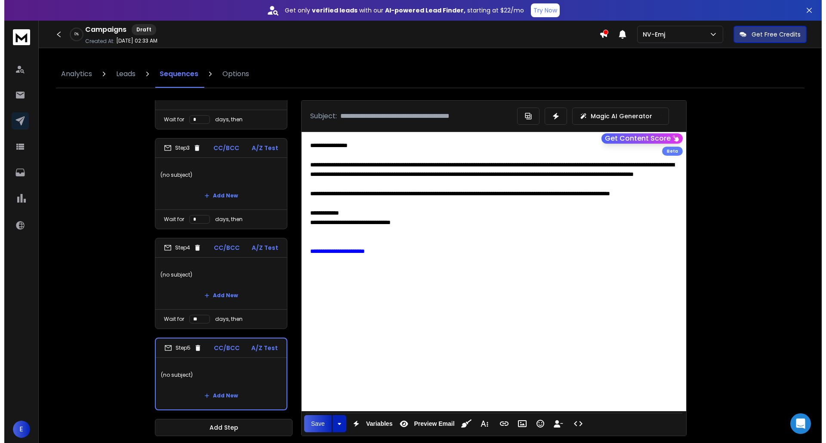
scroll to position [0, 0]
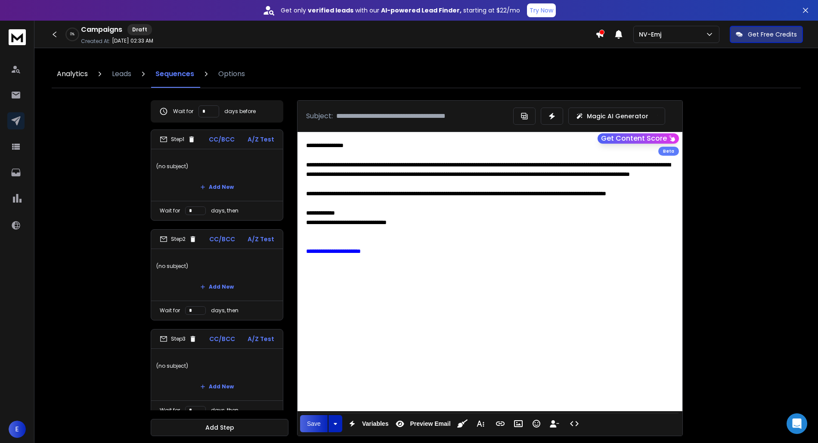
click at [82, 74] on p "Analytics" at bounding box center [72, 74] width 31 height 10
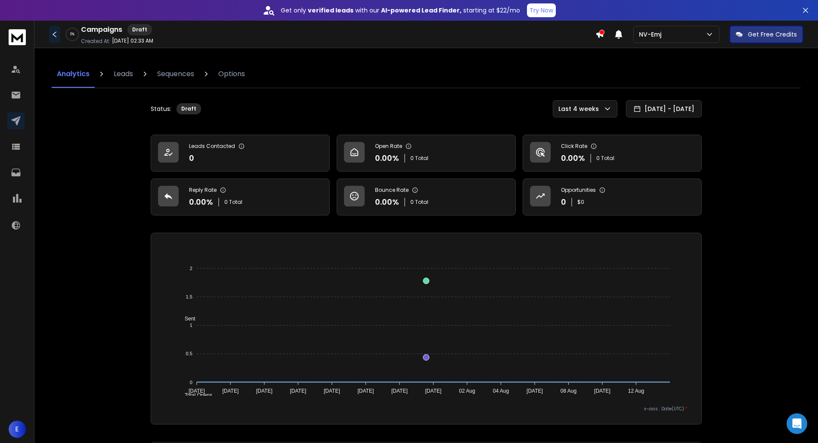
click at [57, 35] on icon at bounding box center [55, 35] width 8 height 8
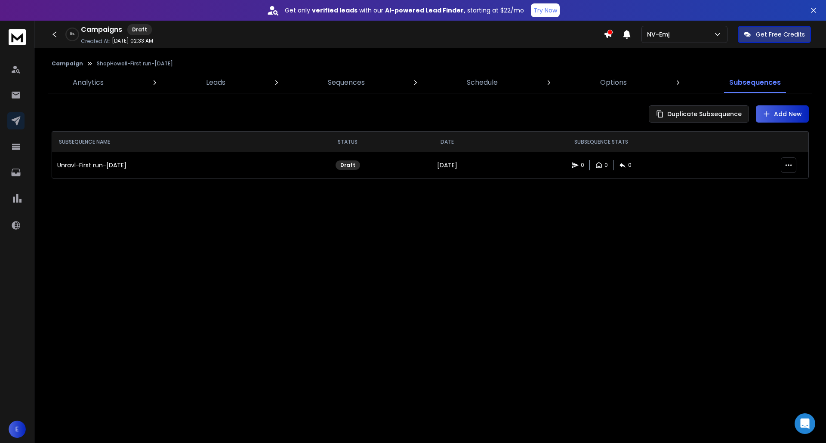
click at [109, 85] on div "Analytics Leads Sequences Schedule Options Subsequences" at bounding box center [427, 82] width 758 height 21
click at [102, 78] on p "Analytics" at bounding box center [88, 82] width 31 height 10
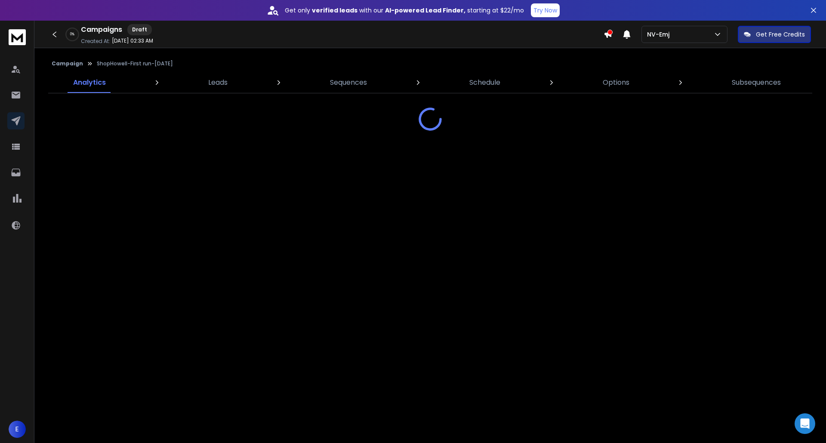
click at [201, 85] on div "Analytics Leads Sequences Schedule Options Subsequences" at bounding box center [427, 82] width 758 height 21
click at [625, 78] on p "Options" at bounding box center [616, 82] width 27 height 10
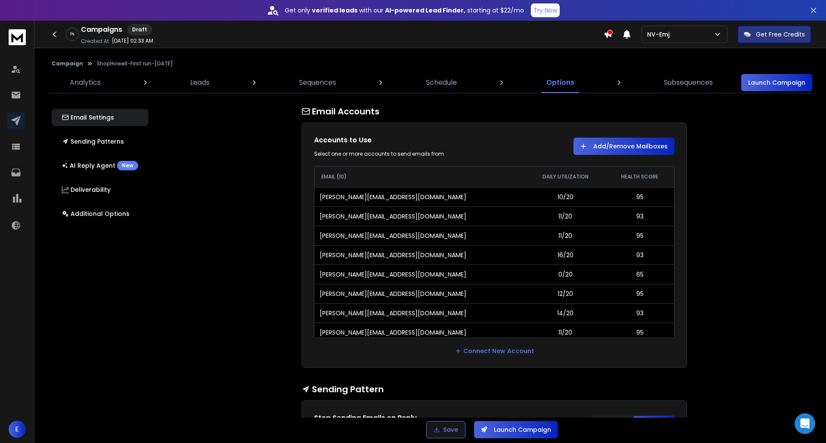
click at [599, 146] on button "Add/Remove Mailboxes" at bounding box center [624, 146] width 101 height 17
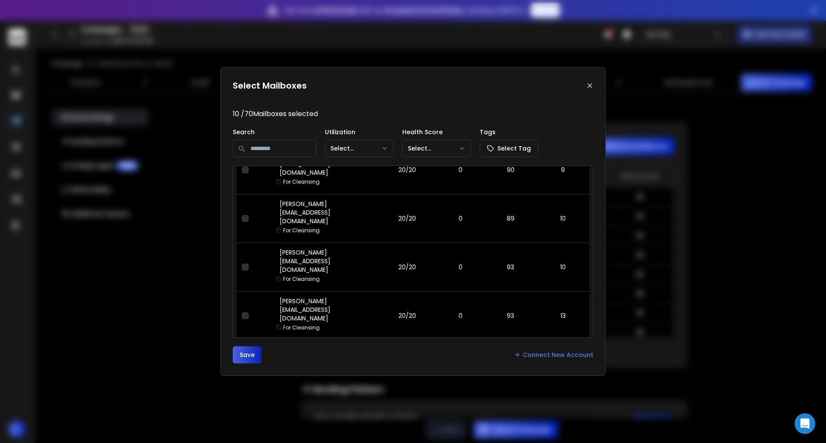
scroll to position [689, 0]
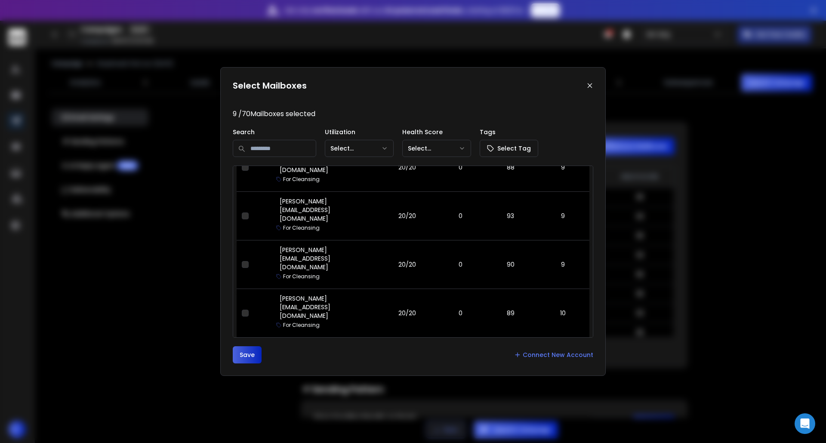
scroll to position [517, 0]
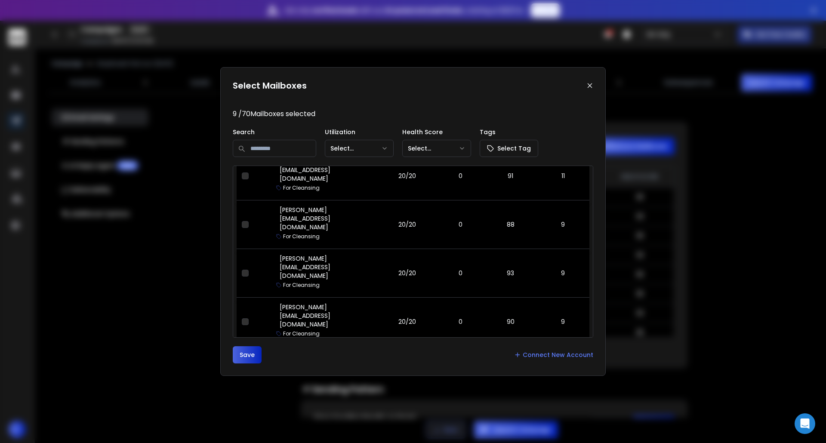
click at [258, 147] on input at bounding box center [275, 148] width 84 height 17
click at [243, 150] on icon at bounding box center [242, 149] width 6 height 6
click at [272, 146] on input at bounding box center [275, 148] width 84 height 17
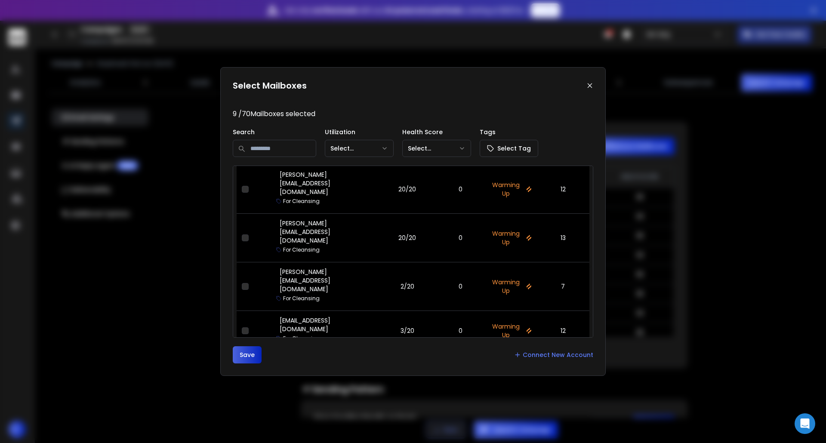
scroll to position [0, 0]
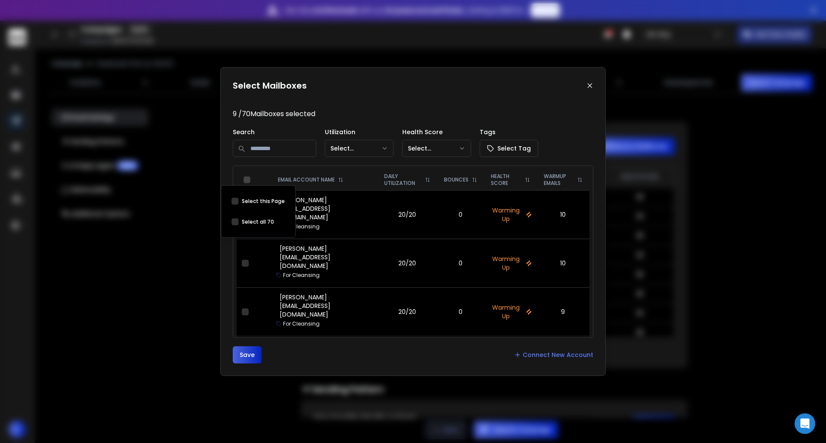
click at [245, 178] on button "Select this Page" at bounding box center [247, 179] width 7 height 7
click at [304, 148] on input at bounding box center [275, 148] width 84 height 17
paste input "**********"
type input "**********"
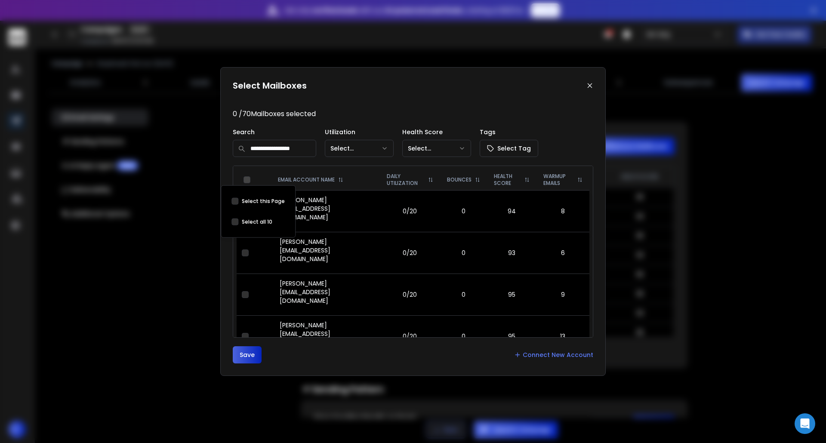
click at [234, 221] on button "Select this Page" at bounding box center [235, 222] width 7 height 7
click at [251, 355] on button "Save" at bounding box center [247, 355] width 29 height 17
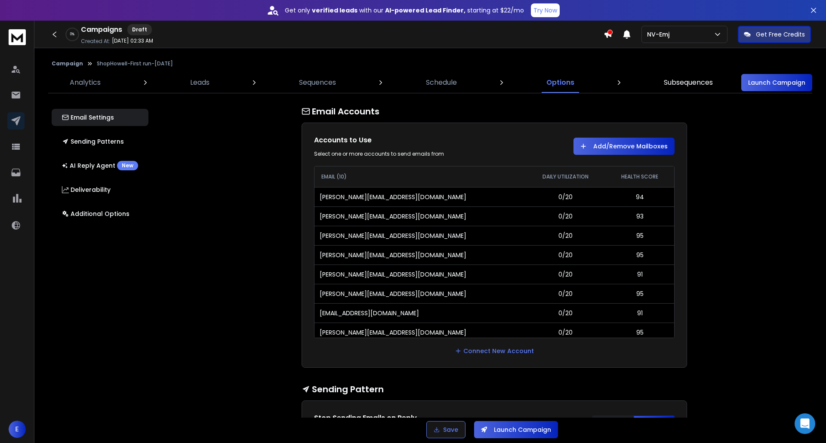
click at [677, 84] on p "Subsequences" at bounding box center [688, 82] width 49 height 10
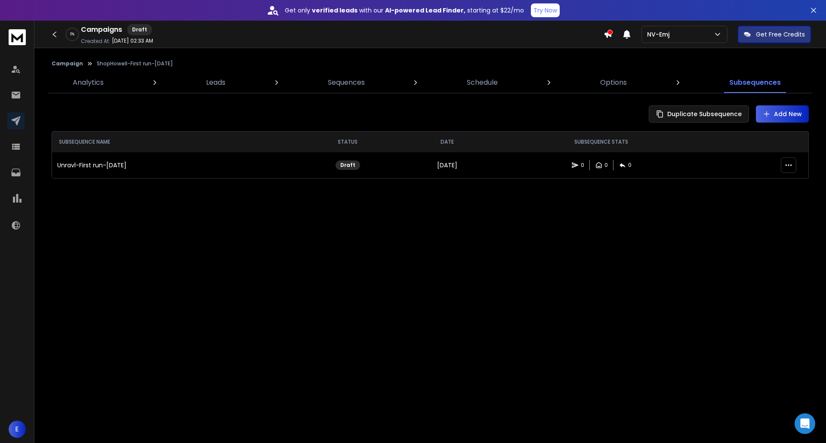
click at [591, 79] on div "Analytics Leads Sequences Schedule Options Subsequences" at bounding box center [427, 82] width 758 height 21
click at [614, 81] on p "Options" at bounding box center [614, 82] width 27 height 10
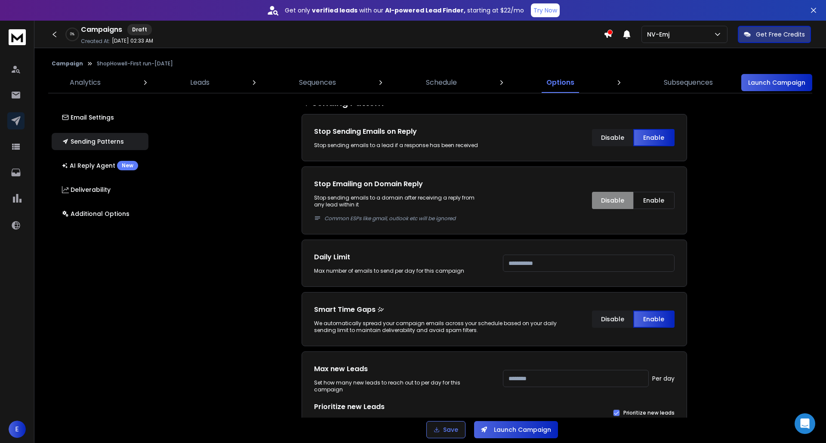
scroll to position [574, 0]
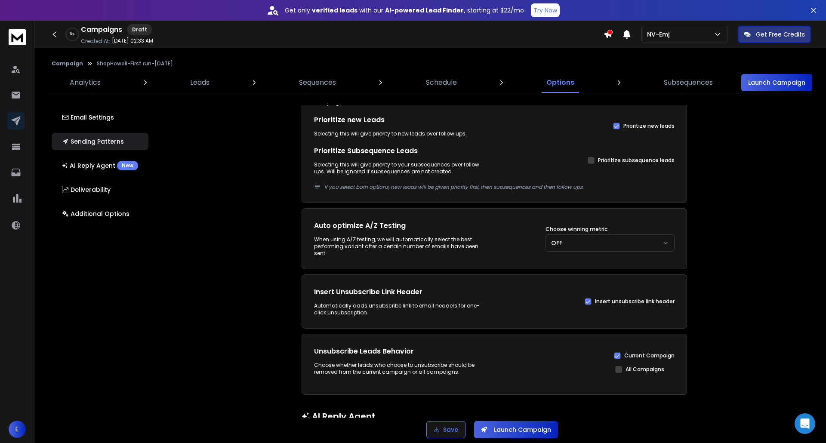
click at [770, 254] on div "Email Accounts Accounts to Use Select one or more accounts to send emails from …" at bounding box center [499, 261] width 675 height 313
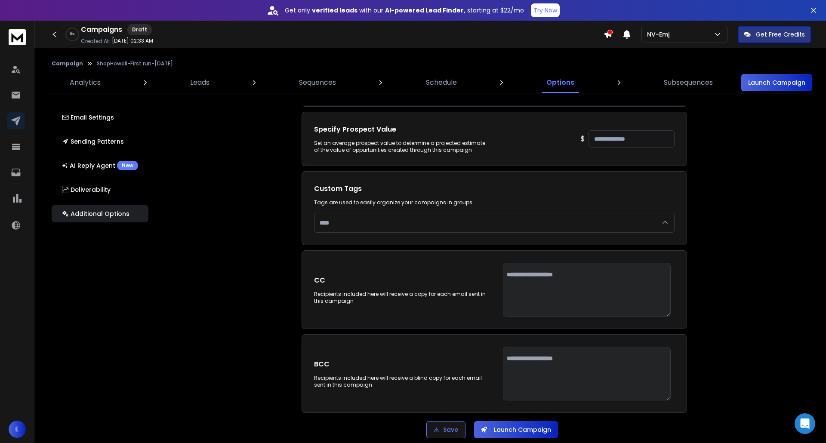
scroll to position [1624, 0]
click at [449, 430] on button "Save" at bounding box center [446, 429] width 39 height 17
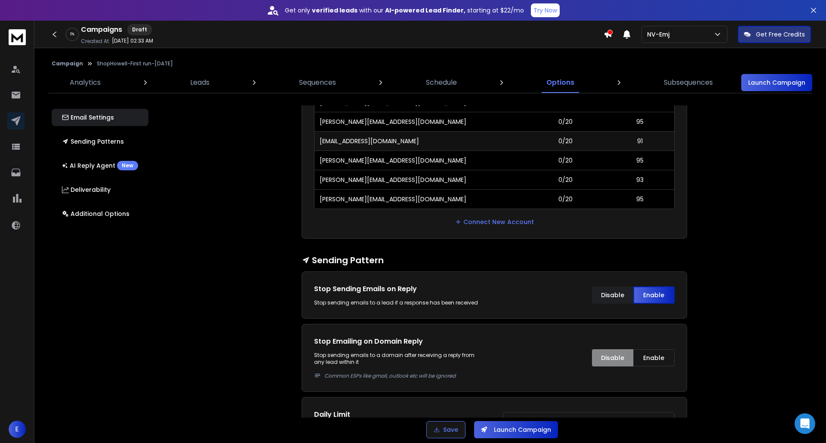
scroll to position [0, 0]
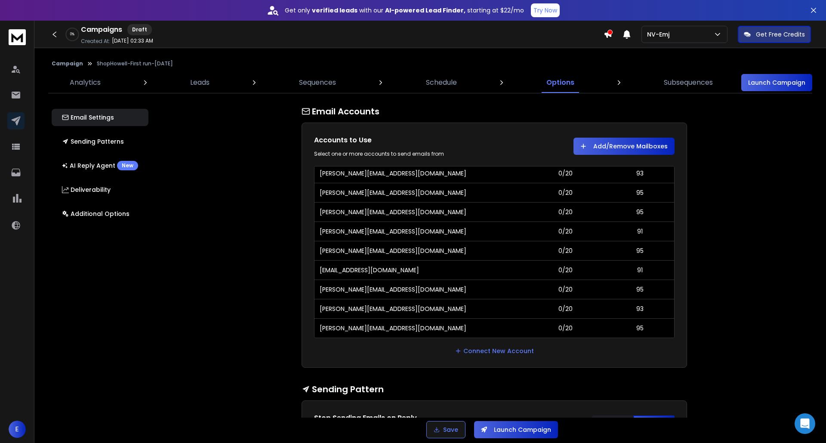
click at [526, 429] on button "Launch Campaign" at bounding box center [516, 429] width 84 height 17
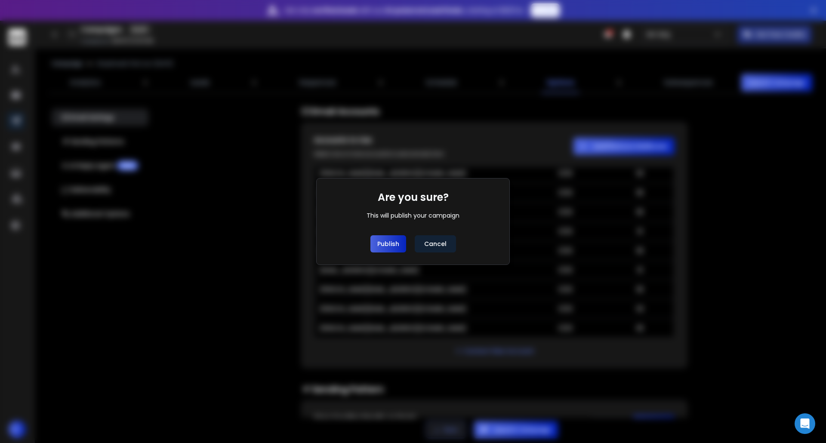
click at [385, 241] on button "Publish" at bounding box center [389, 243] width 36 height 17
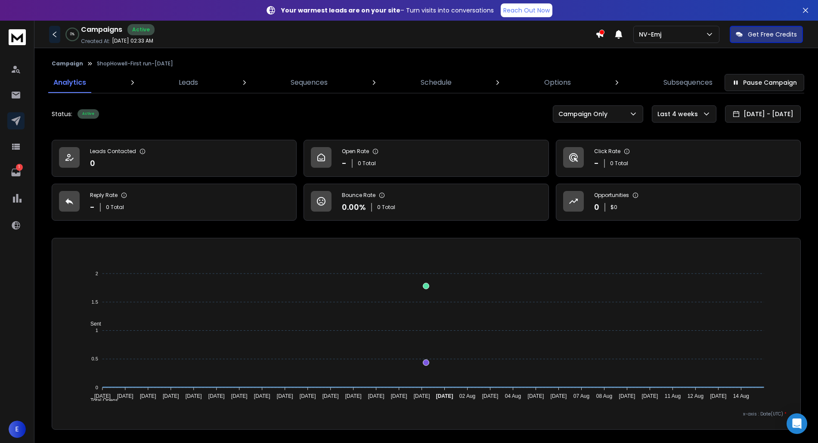
click at [54, 35] on icon at bounding box center [54, 34] width 3 height 6
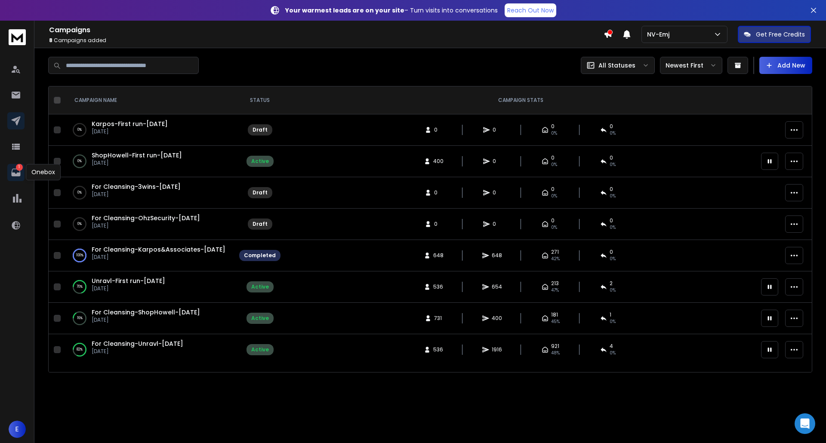
click at [15, 172] on icon at bounding box center [16, 172] width 10 height 10
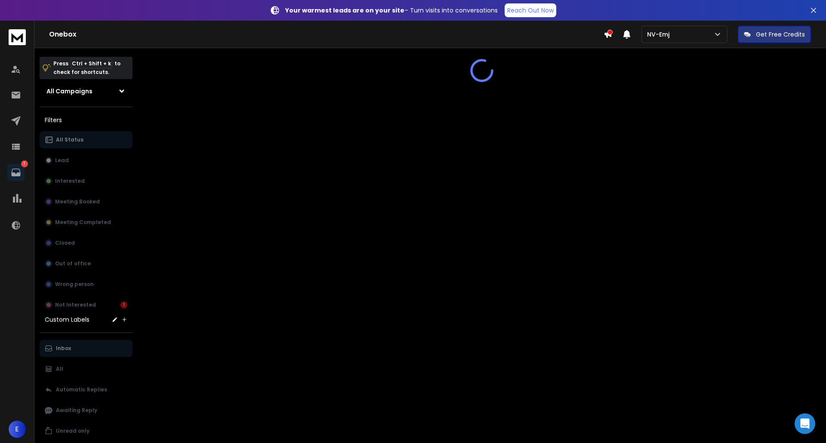
click at [81, 302] on div "All Status Lead Interested Meeting Booked Meeting Completed Closed Out of offic…" at bounding box center [86, 222] width 93 height 183
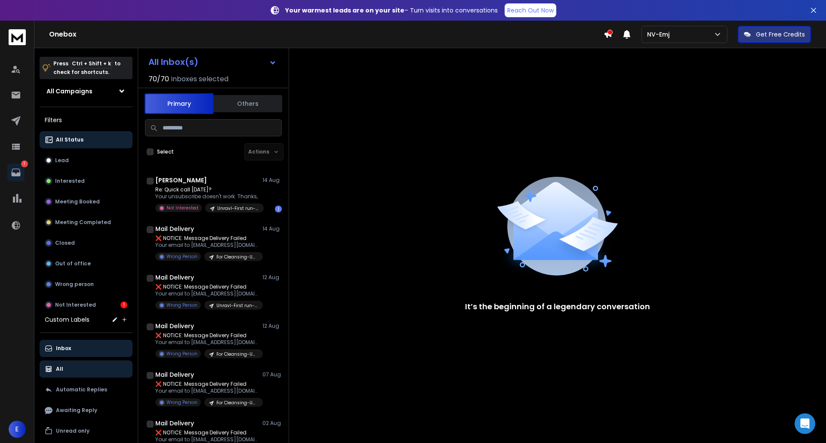
click at [73, 369] on button "All" at bounding box center [86, 369] width 93 height 17
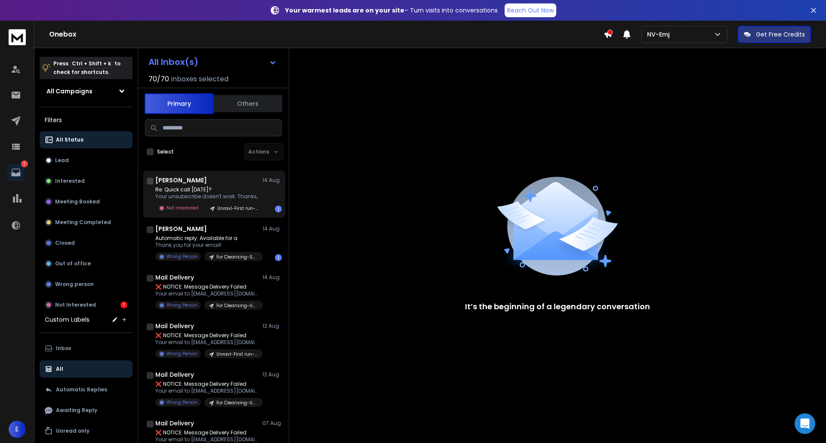
click at [195, 185] on div "[PERSON_NAME] [DATE] Re: Quick call [DATE]? Your unsubscribe doesn't work. Than…" at bounding box center [218, 194] width 127 height 37
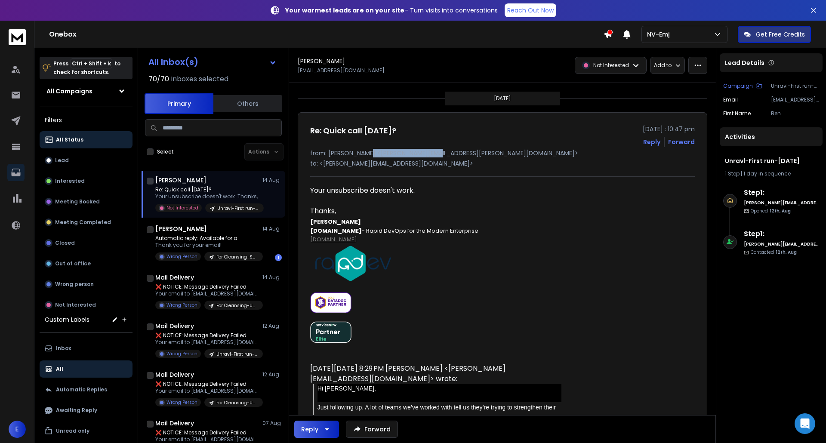
drag, startPoint x: 369, startPoint y: 154, endPoint x: 438, endPoint y: 154, distance: 69.3
click at [438, 154] on p "from: [PERSON_NAME] <[PERSON_NAME][EMAIL_ADDRESS][PERSON_NAME][DOMAIN_NAME]>" at bounding box center [502, 153] width 385 height 9
copy p "[EMAIL_ADDRESS][DOMAIN_NAME]"
click at [424, 192] on div "Your unsubscribe doesn't work." at bounding box center [435, 191] width 251 height 10
drag, startPoint x: 419, startPoint y: 192, endPoint x: 311, endPoint y: 189, distance: 108.1
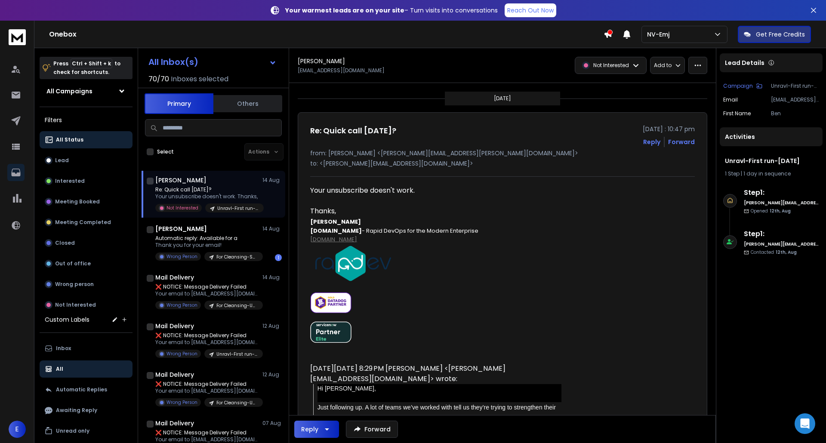
click at [311, 189] on div "Your unsubscribe doesn't work." at bounding box center [435, 191] width 251 height 10
copy div "Your unsubscribe doesn't work."
click at [182, 183] on h1 "[PERSON_NAME]" at bounding box center [180, 180] width 51 height 9
click at [74, 369] on button "All" at bounding box center [86, 369] width 93 height 17
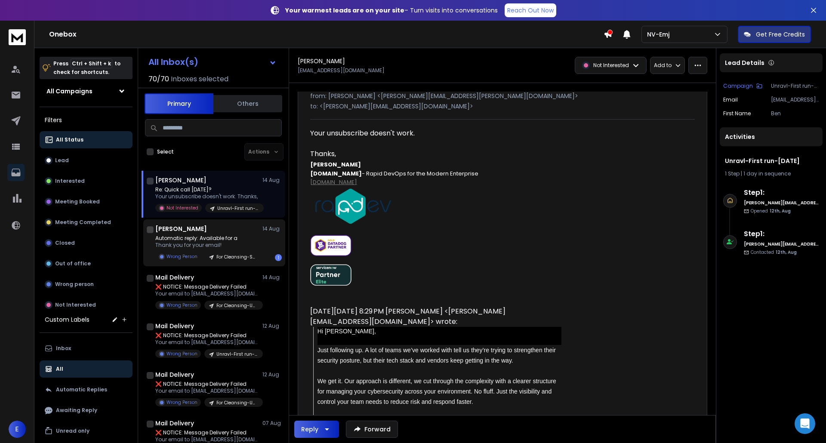
click at [173, 233] on div "[PERSON_NAME] [DATE] Automatic reply: Available for a Thank you for your email!…" at bounding box center [218, 243] width 127 height 37
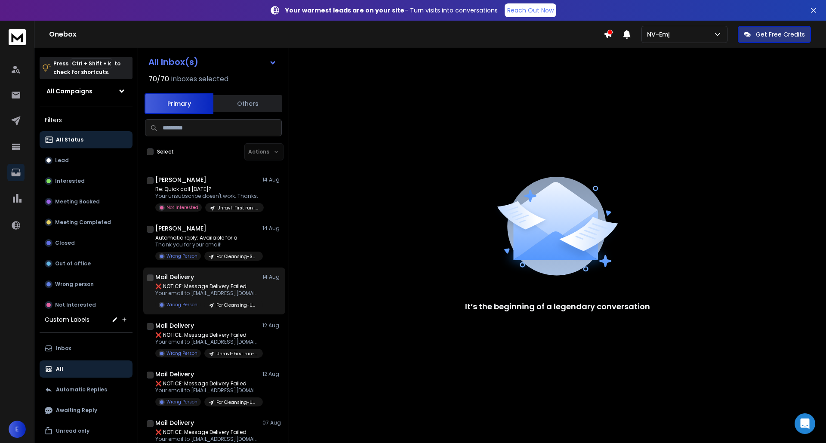
scroll to position [0, 0]
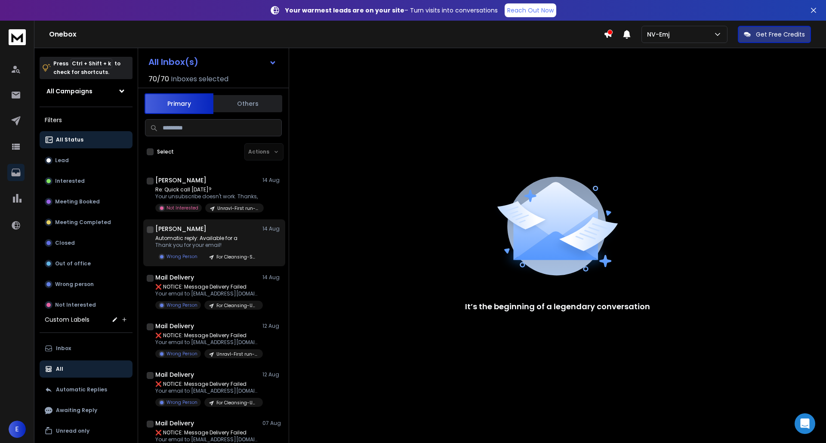
click at [195, 240] on p "Automatic reply: Available for a" at bounding box center [206, 238] width 103 height 7
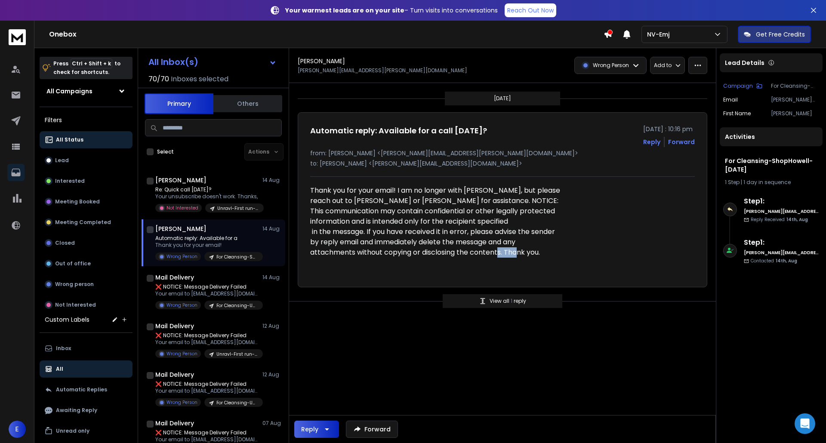
drag, startPoint x: 551, startPoint y: 257, endPoint x: 524, endPoint y: 249, distance: 28.7
click at [524, 249] on div "Thank you for your email! I am no longer with [PERSON_NAME], but please reach o…" at bounding box center [439, 231] width 258 height 90
click at [564, 249] on div "Thank you for your email! I am no longer with [PERSON_NAME], but please reach o…" at bounding box center [439, 231] width 258 height 90
click at [550, 252] on div "Thank you for your email! I am no longer with [PERSON_NAME], but please reach o…" at bounding box center [439, 231] width 258 height 90
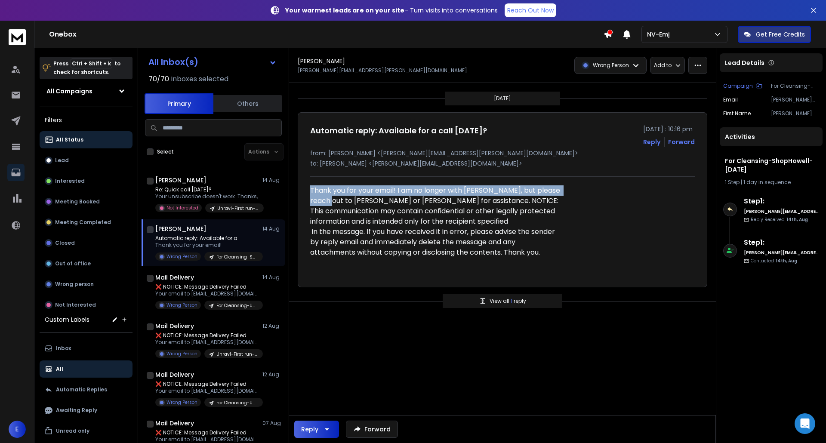
drag, startPoint x: 311, startPoint y: 190, endPoint x: 331, endPoint y: 203, distance: 24.4
click at [331, 203] on div "Thank you for your email! I am no longer with [PERSON_NAME], but please reach o…" at bounding box center [439, 231] width 258 height 90
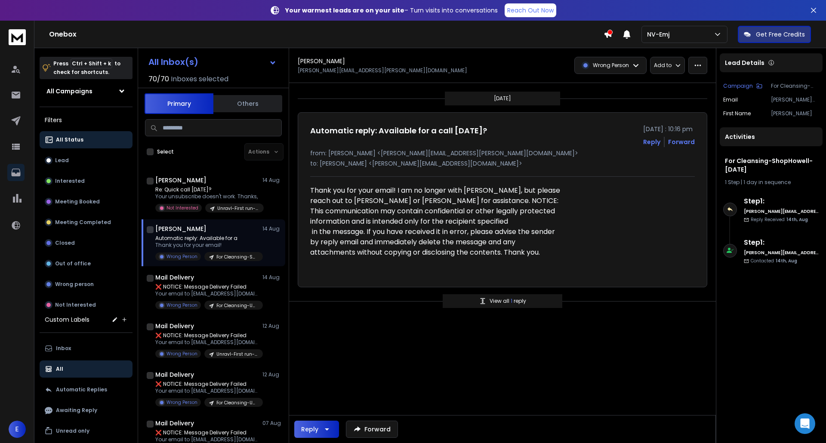
click at [573, 255] on div "Automatic reply: Available for a call [DATE]? [DATE] : 10:16 pm Reply Forward f…" at bounding box center [502, 200] width 385 height 150
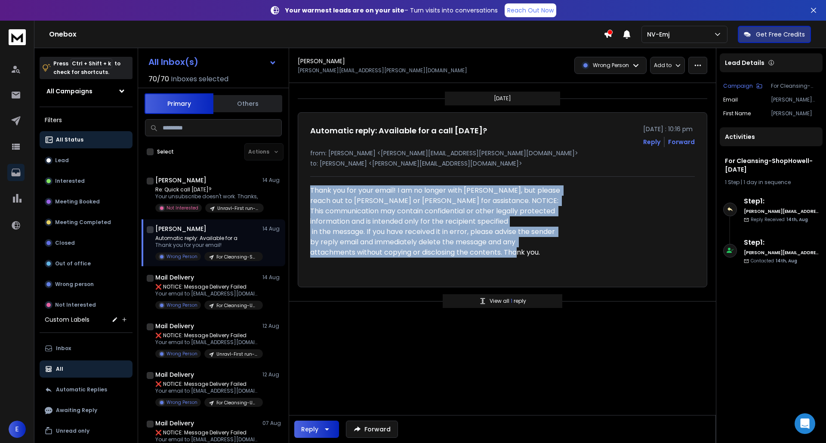
drag, startPoint x: 556, startPoint y: 255, endPoint x: 306, endPoint y: 195, distance: 256.8
click at [306, 195] on div "Automatic reply: Available for a call [DATE]? [DATE] : 10:16 pm Reply Forward f…" at bounding box center [503, 199] width 410 height 175
click at [577, 247] on div "Automatic reply: Available for a call [DATE]? [DATE] : 10:16 pm Reply Forward f…" at bounding box center [502, 200] width 385 height 150
drag, startPoint x: 310, startPoint y: 190, endPoint x: 610, endPoint y: 253, distance: 306.6
click at [610, 253] on div "Automatic reply: Available for a call [DATE]? [DATE] : 10:16 pm Reply Forward f…" at bounding box center [502, 200] width 385 height 150
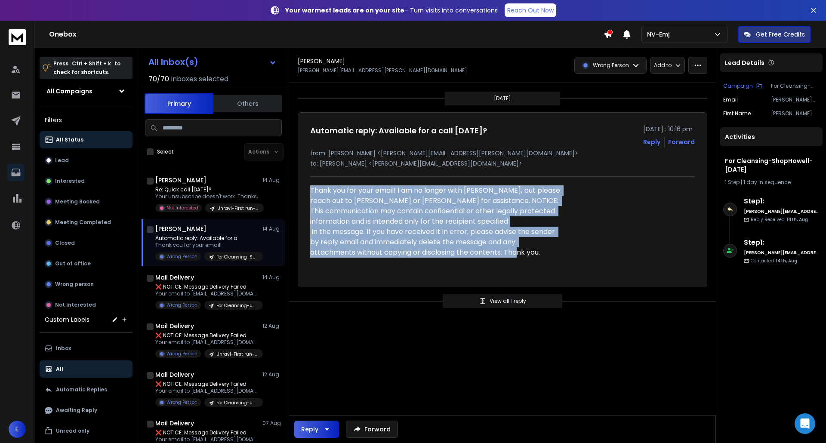
copy div "Thank you for your email! I am no longer with [PERSON_NAME], but please reach o…"
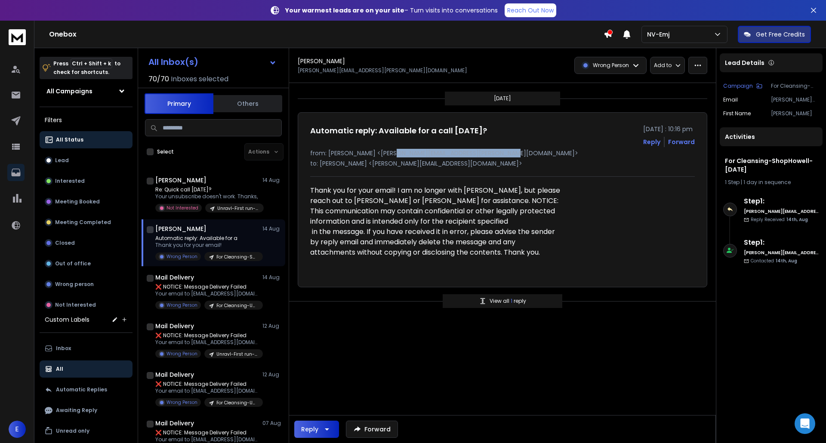
drag, startPoint x: 395, startPoint y: 151, endPoint x: 511, endPoint y: 152, distance: 116.2
click at [511, 152] on p "from: [PERSON_NAME] <[PERSON_NAME][EMAIL_ADDRESS][PERSON_NAME][DOMAIN_NAME]>" at bounding box center [502, 153] width 385 height 9
copy p "[PERSON_NAME][EMAIL_ADDRESS][PERSON_NAME][DOMAIN_NAME]"
click at [200, 236] on p "Automatic reply: Available for a" at bounding box center [206, 238] width 103 height 7
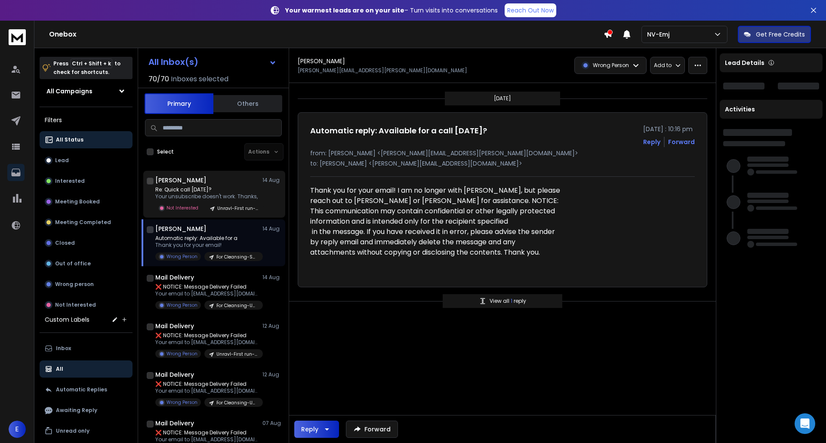
click at [182, 188] on p "Re: Quick call [DATE]?" at bounding box center [206, 189] width 103 height 7
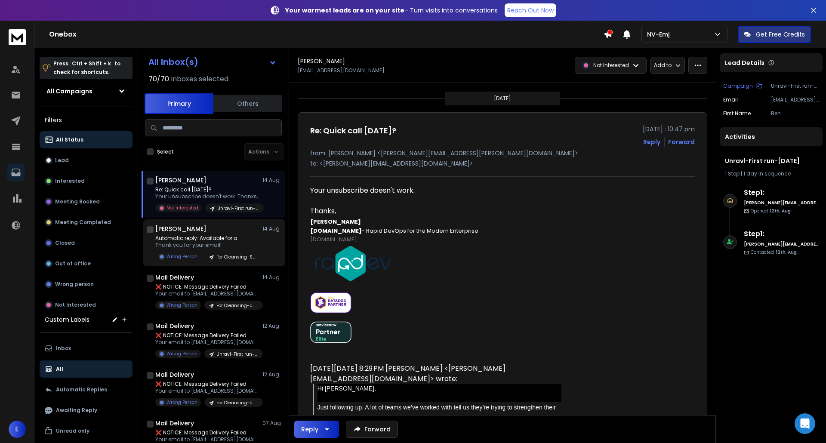
click at [184, 228] on h1 "[PERSON_NAME]" at bounding box center [180, 229] width 51 height 9
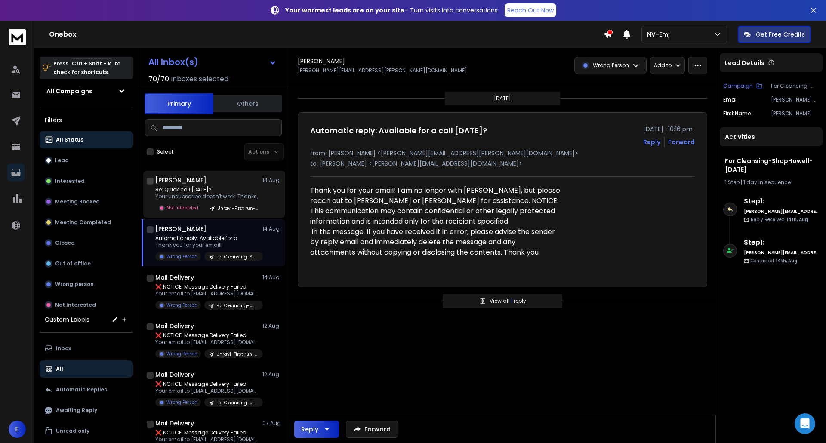
click at [192, 176] on div "[PERSON_NAME] [DATE]" at bounding box center [218, 180] width 127 height 9
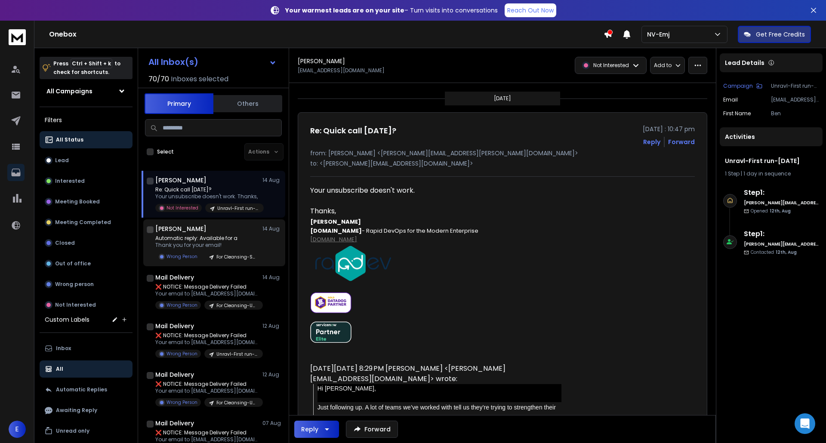
click at [197, 230] on h1 "[PERSON_NAME]" at bounding box center [180, 229] width 51 height 9
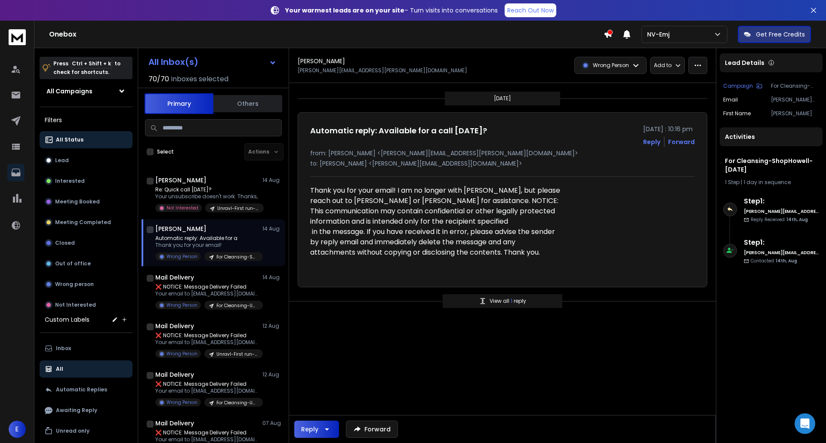
click at [90, 370] on button "All" at bounding box center [86, 369] width 93 height 17
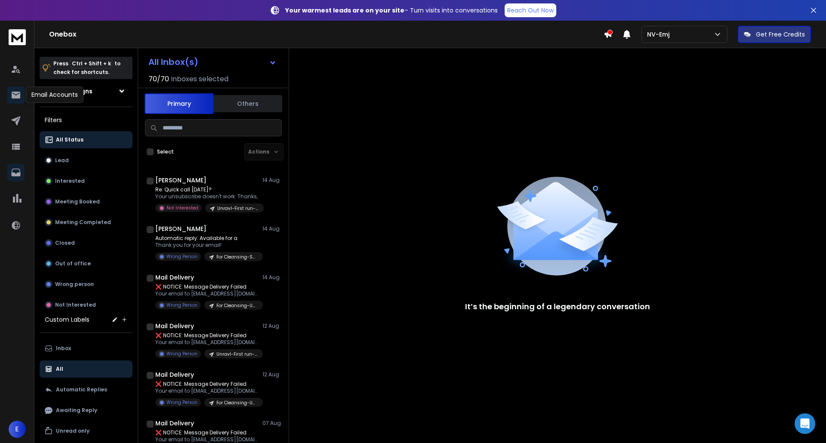
click at [14, 98] on icon at bounding box center [16, 95] width 9 height 7
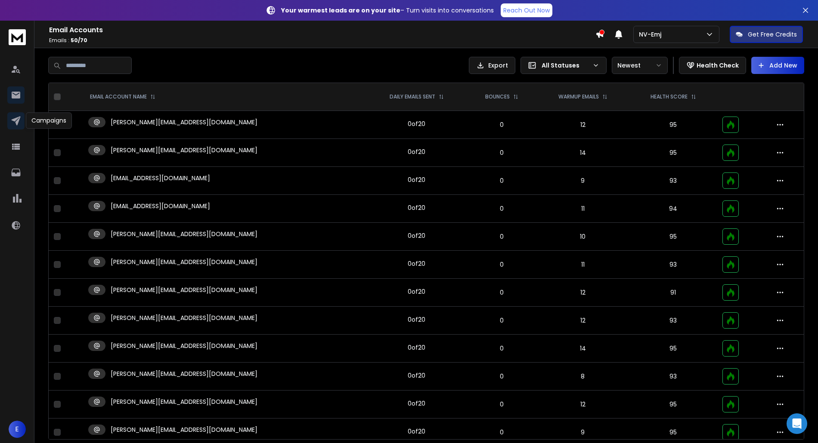
click at [24, 119] on body "Your warmest leads are on your site – Turn visits into conversations Reach Out …" at bounding box center [409, 221] width 818 height 443
click at [17, 123] on icon at bounding box center [15, 120] width 9 height 9
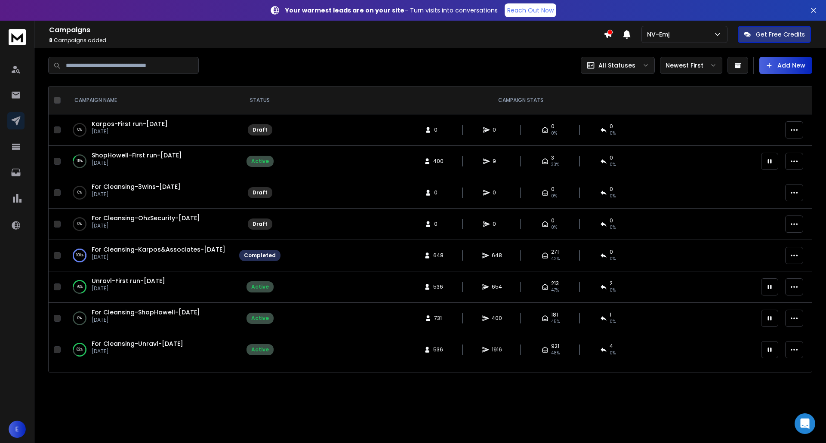
click at [145, 162] on p "[DATE]" at bounding box center [137, 163] width 90 height 7
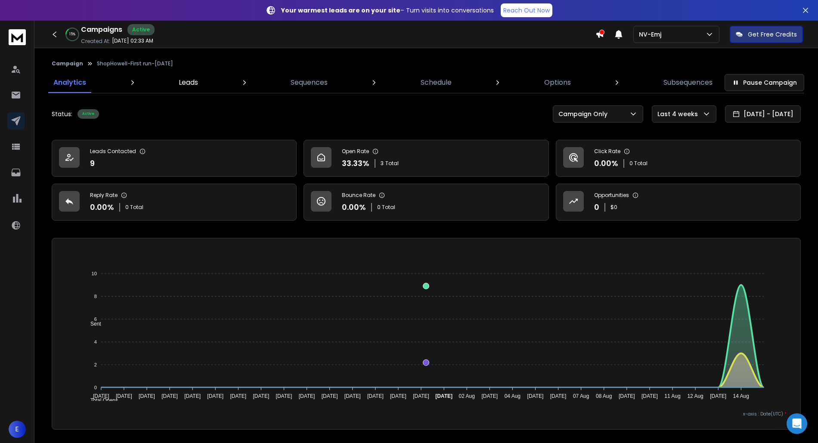
click at [188, 83] on p "Leads" at bounding box center [188, 82] width 19 height 10
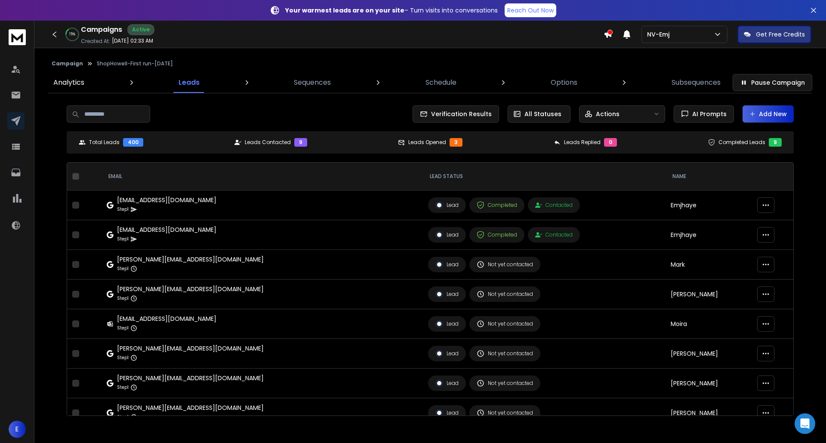
click at [66, 84] on p "Analytics" at bounding box center [68, 82] width 31 height 10
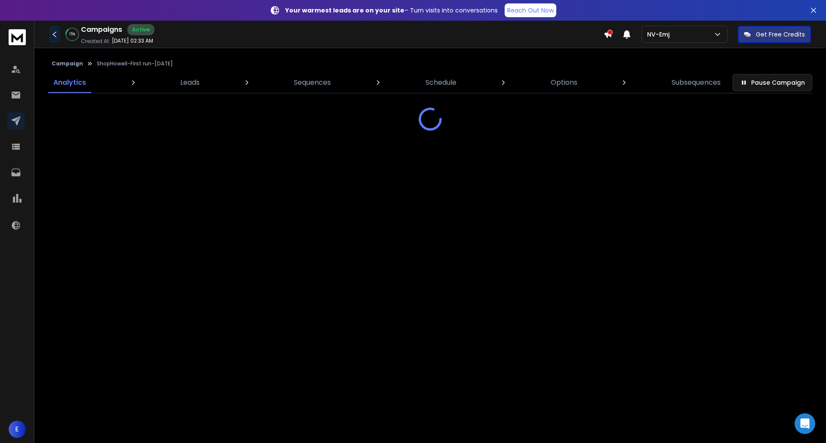
click at [52, 33] on icon at bounding box center [55, 35] width 8 height 8
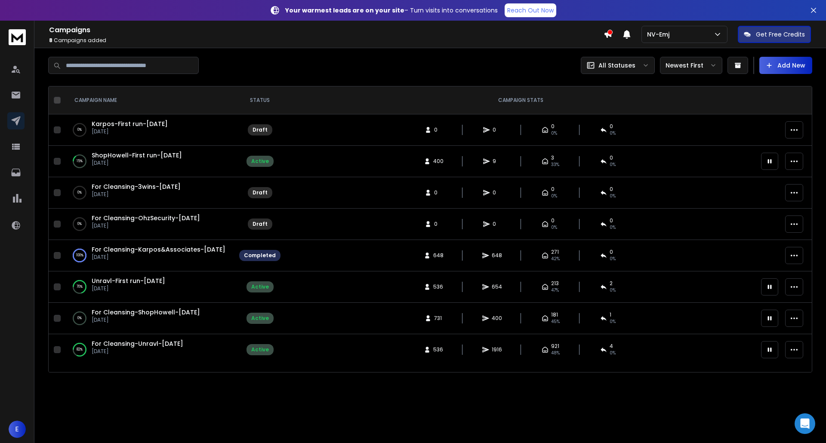
click at [174, 314] on span "For Cleansing-ShopHowell-[DATE]" at bounding box center [146, 312] width 108 height 9
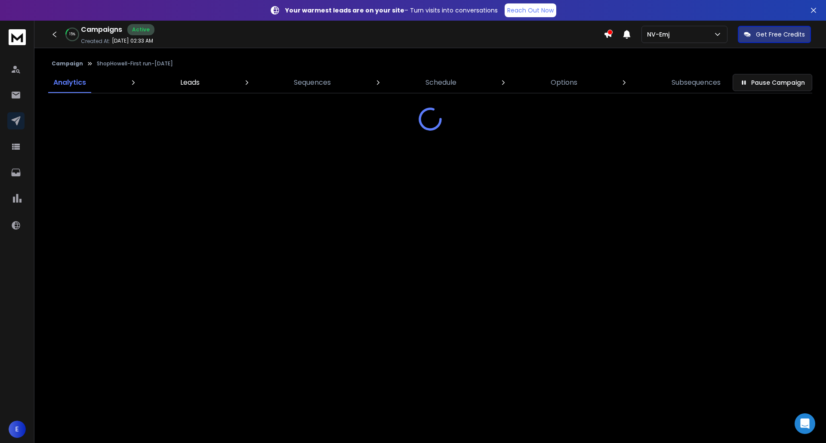
click at [189, 78] on p "Leads" at bounding box center [189, 82] width 19 height 10
click at [76, 86] on p "Analytics" at bounding box center [68, 82] width 31 height 10
click at [57, 35] on icon at bounding box center [55, 35] width 8 height 8
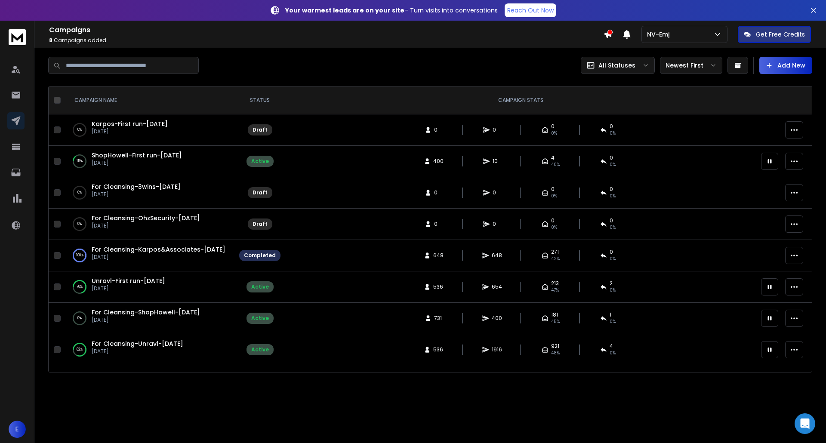
click at [172, 403] on div "Your warmest leads are on your site – Turn visits into conversations Reach Out …" at bounding box center [413, 221] width 826 height 443
click at [178, 341] on div "82 % For Cleansing-Unravl-[DATE][DATE]" at bounding box center [149, 350] width 153 height 21
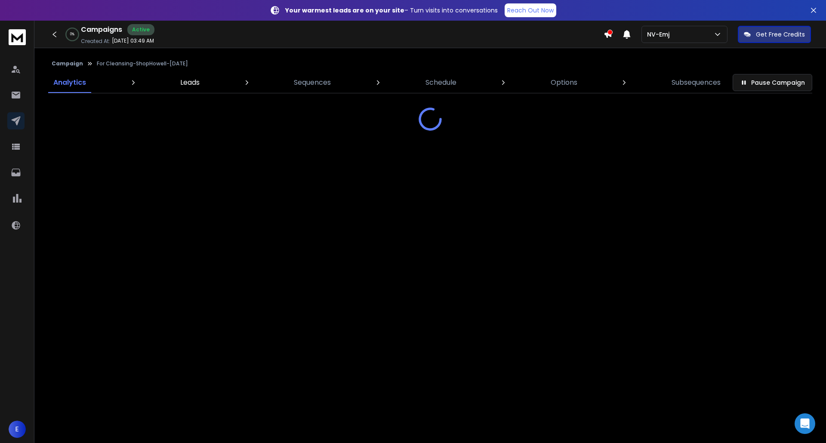
click at [197, 84] on p "Leads" at bounding box center [189, 82] width 19 height 10
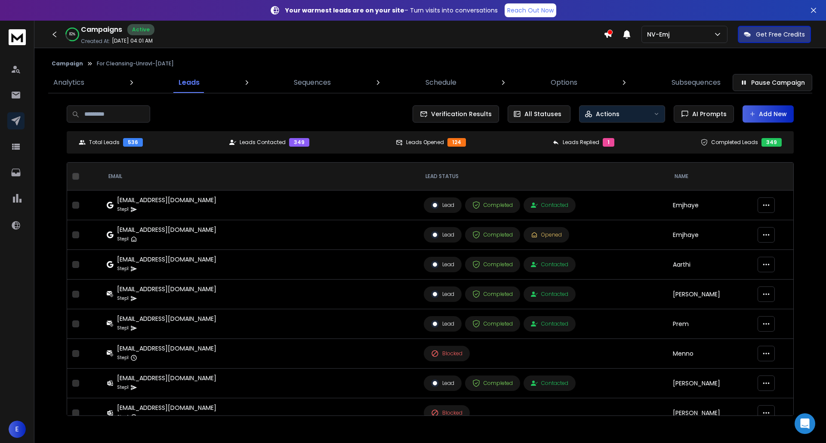
click at [625, 114] on div "Actions" at bounding box center [617, 114] width 65 height 9
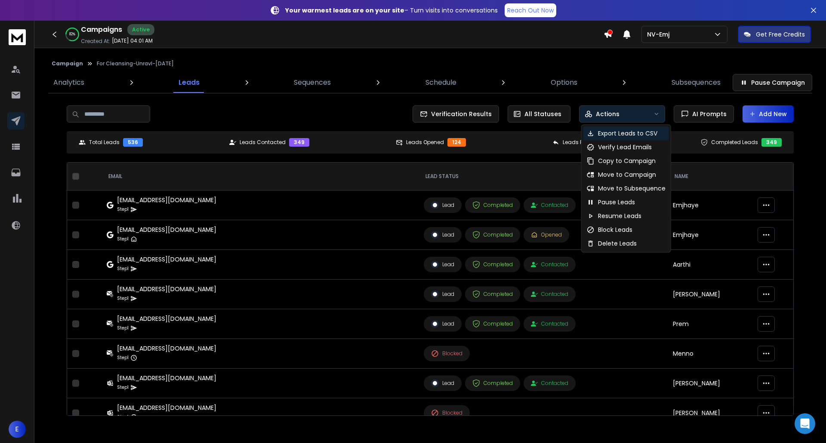
click at [625, 114] on div "Actions" at bounding box center [617, 114] width 65 height 9
